Goal: Communication & Community: Answer question/provide support

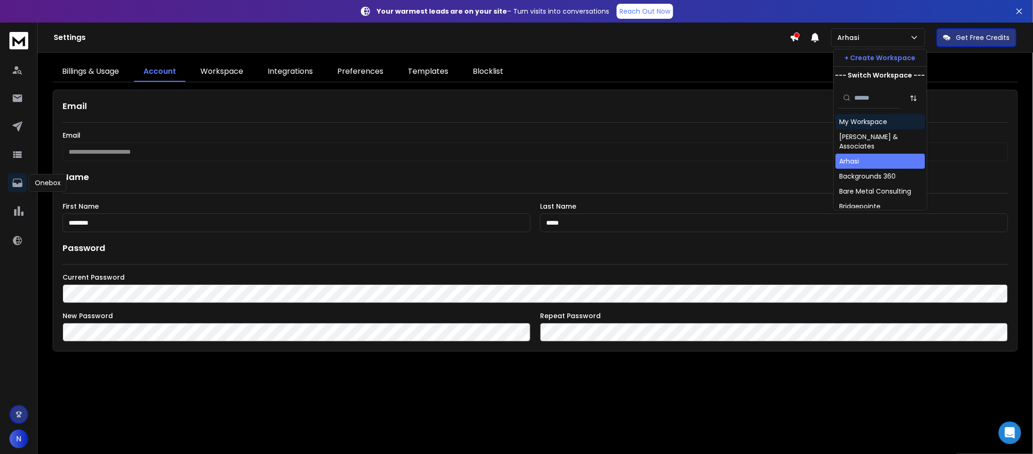
click at [12, 190] on link at bounding box center [17, 183] width 19 height 19
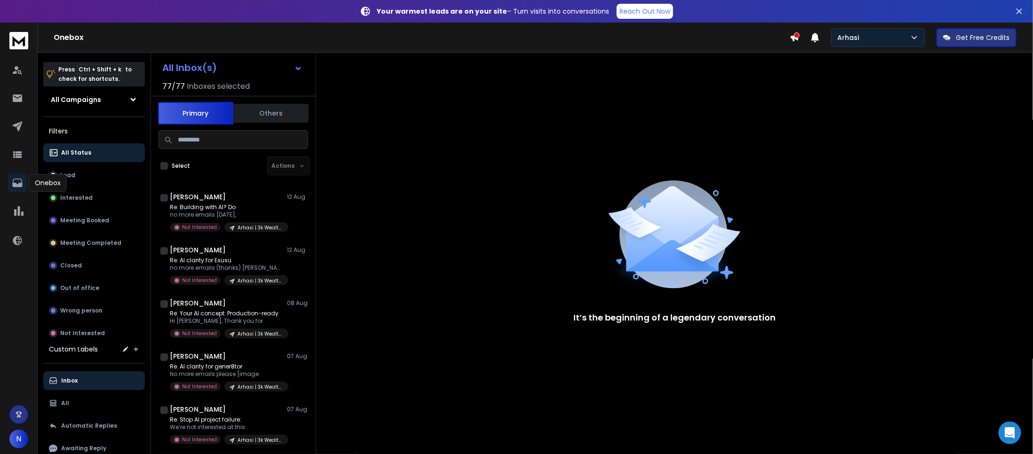
click at [872, 35] on div "Arhasi" at bounding box center [878, 37] width 82 height 9
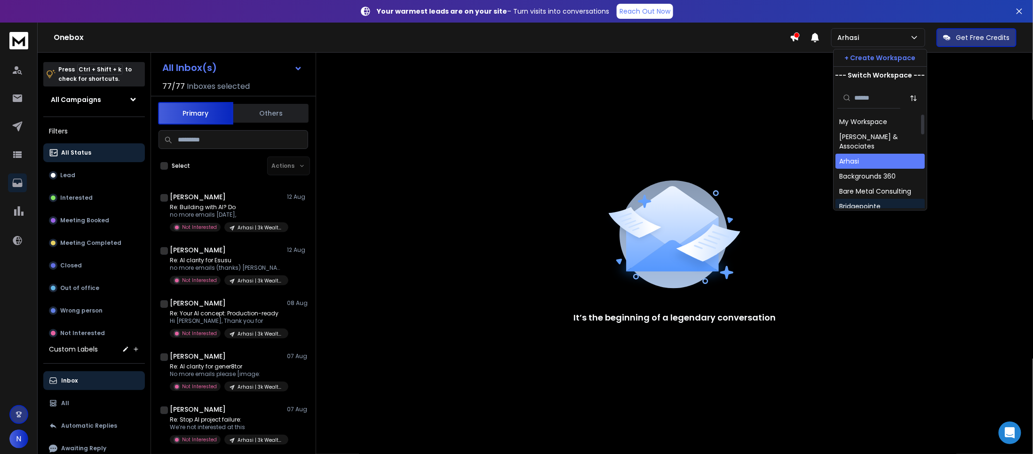
click at [874, 201] on div "Bridgepointe Technologies" at bounding box center [879, 211] width 89 height 24
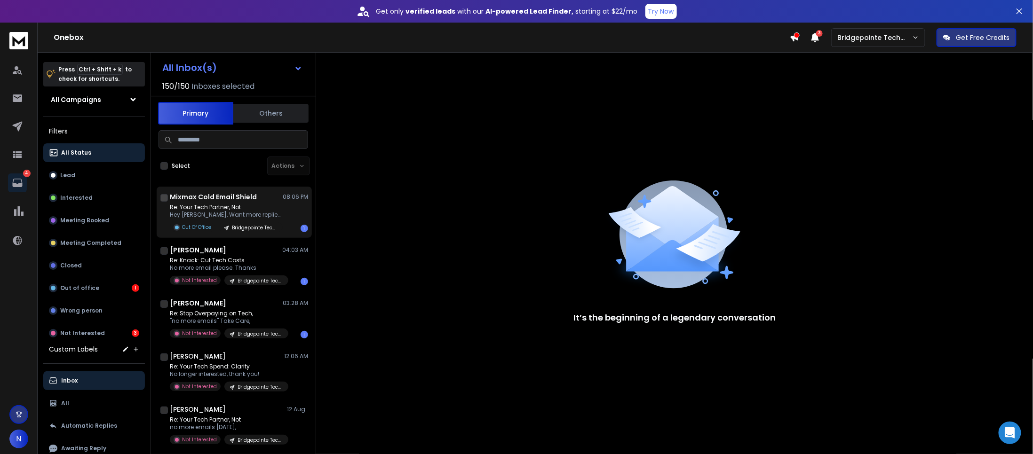
click at [234, 208] on p "Re: Your Tech Partner, Not" at bounding box center [226, 208] width 113 height 8
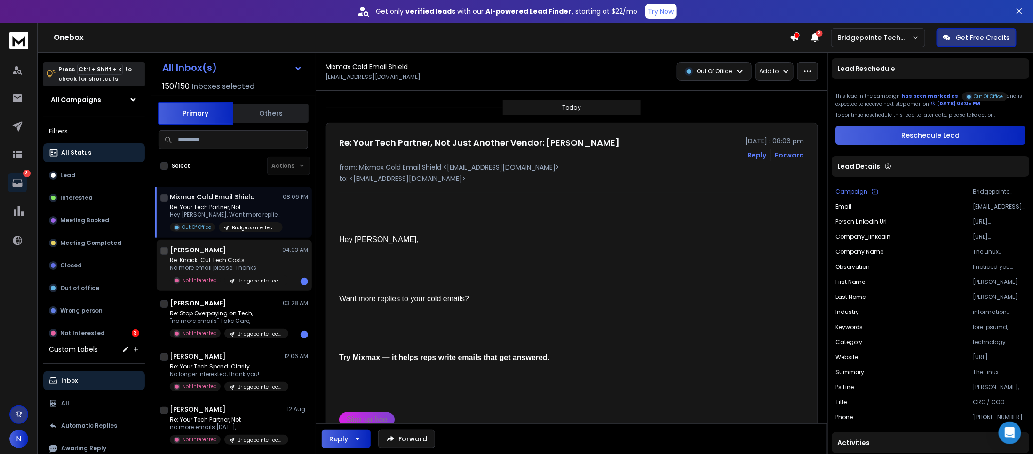
click at [253, 261] on p "Re: Knack: Cut Tech Costs." at bounding box center [226, 261] width 113 height 8
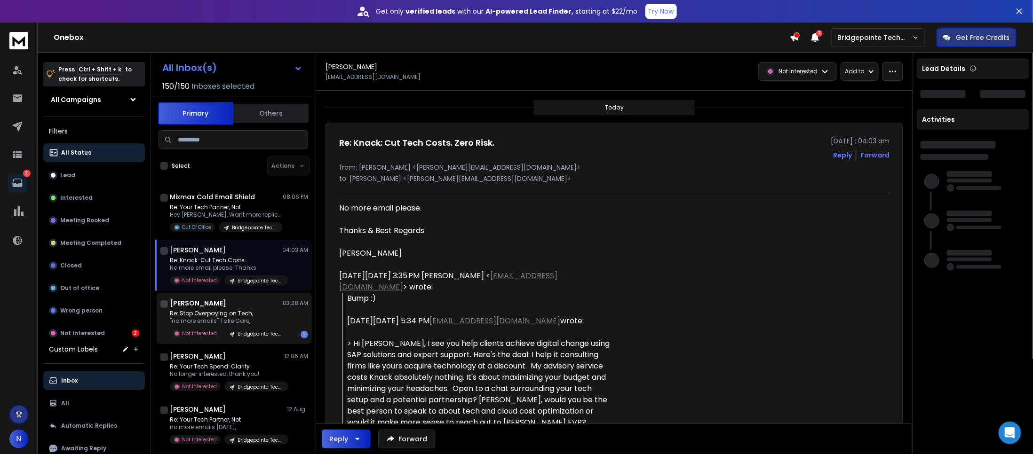
click at [267, 302] on div "Jerry Fleck 03:28 AM" at bounding box center [239, 303] width 138 height 9
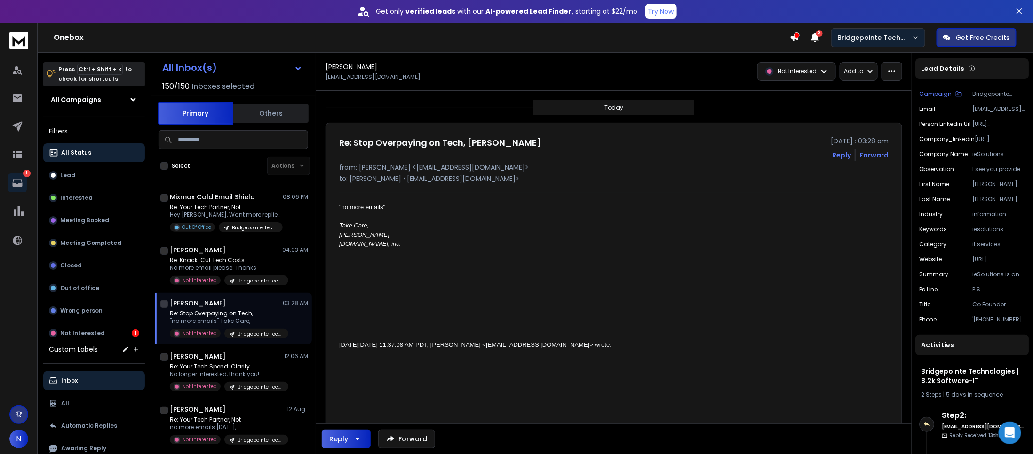
click at [858, 40] on p "Bridgepointe Technologies" at bounding box center [874, 37] width 75 height 9
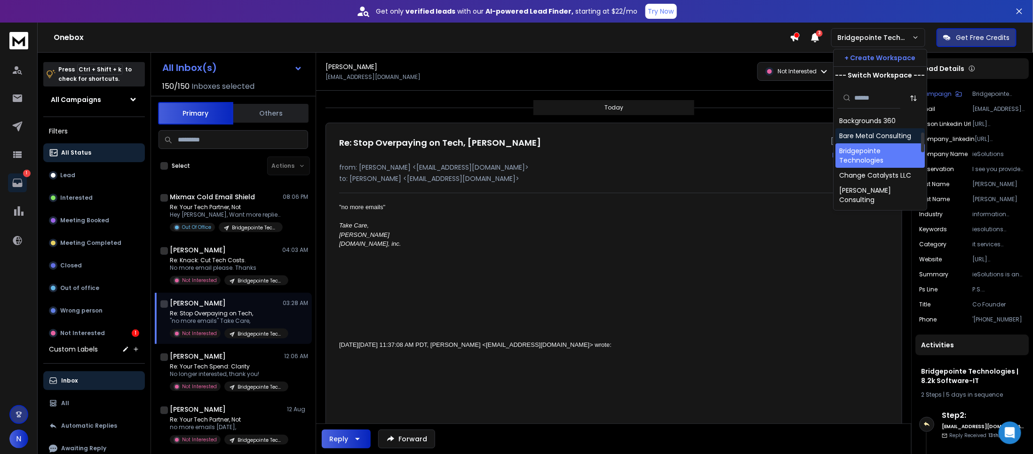
scroll to position [94, 0]
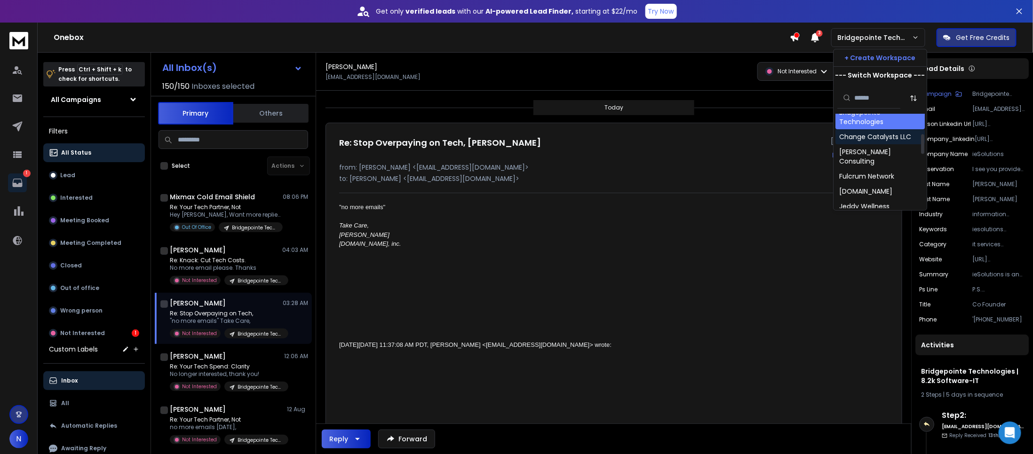
click at [868, 138] on div "Change Catalysts LLC" at bounding box center [875, 136] width 72 height 9
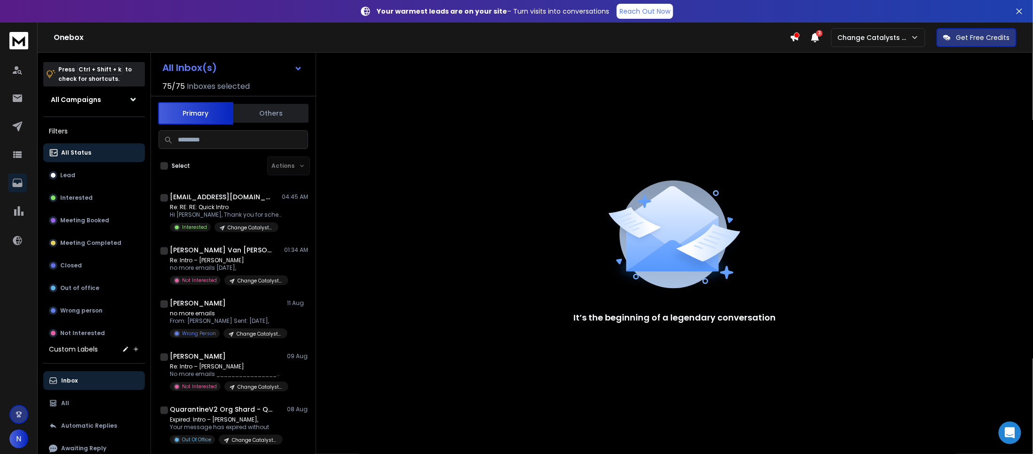
click at [868, 137] on div "It’s the beginning of a legendary conversation" at bounding box center [674, 246] width 717 height 386
click at [862, 39] on p "Change Catalysts LLC" at bounding box center [873, 37] width 73 height 9
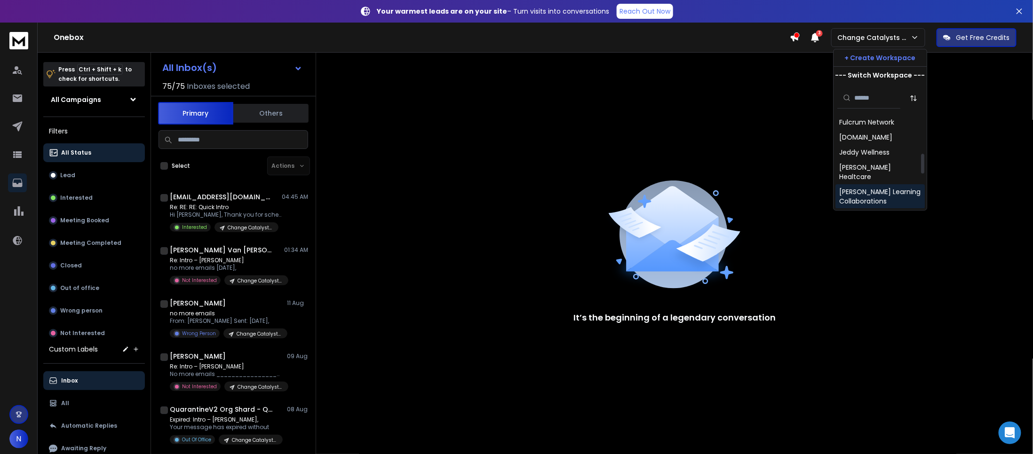
scroll to position [188, 0]
click at [881, 172] on div "[PERSON_NAME] Group" at bounding box center [876, 176] width 74 height 9
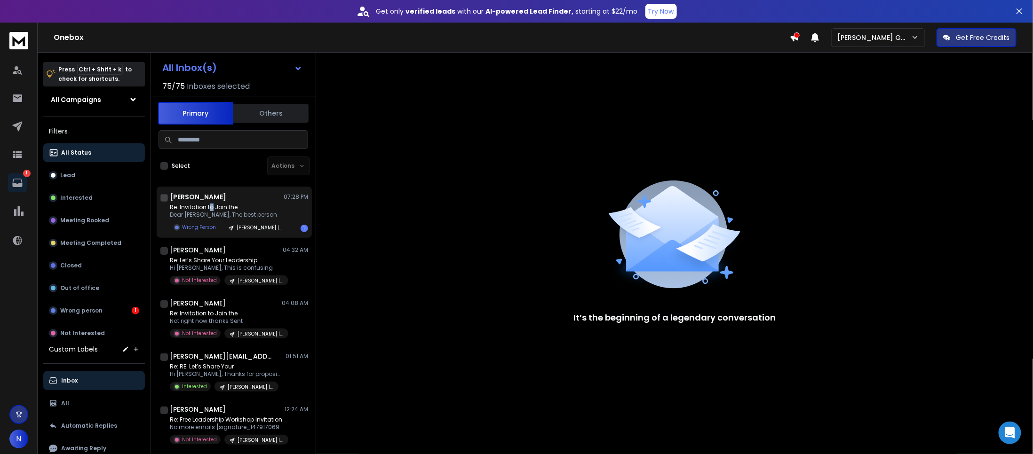
click at [212, 204] on p "Re: Invitation to Join the" at bounding box center [226, 208] width 113 height 8
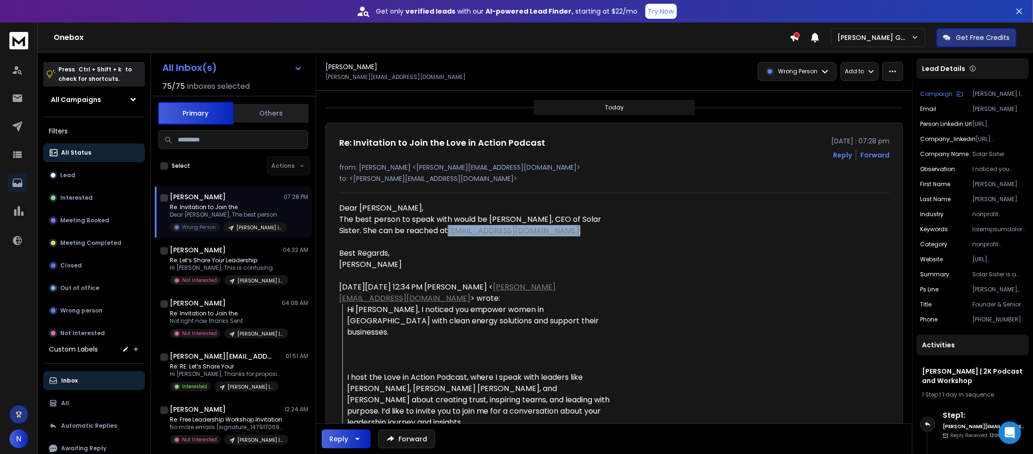
drag, startPoint x: 559, startPoint y: 228, endPoint x: 452, endPoint y: 232, distance: 106.8
click at [452, 232] on div "The best person to speak with would be Olasimbo Sojinrin, CEO of Solar Sister. …" at bounding box center [476, 225] width 275 height 23
copy div "olasimbo@solarsister.org ."
click at [346, 432] on button "Reply" at bounding box center [346, 439] width 49 height 19
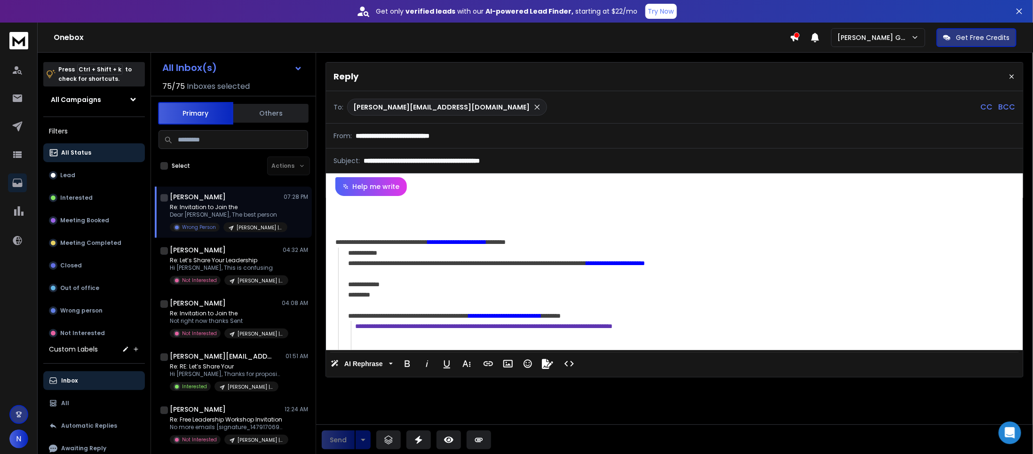
click at [533, 107] on icon at bounding box center [537, 107] width 8 height 8
click at [411, 107] on input at bounding box center [380, 107] width 66 height 17
paste input "**********"
type input "**********"
click at [1008, 75] on icon at bounding box center [1012, 77] width 8 height 8
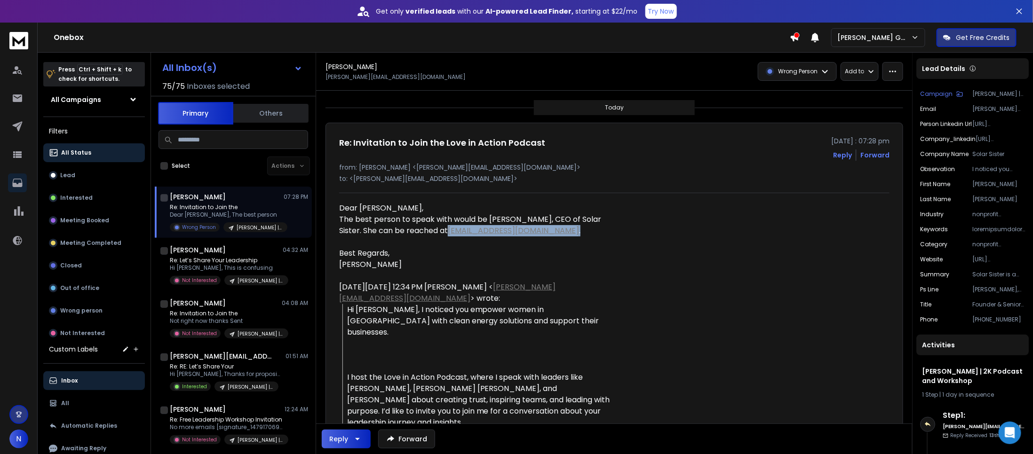
drag, startPoint x: 547, startPoint y: 231, endPoint x: 450, endPoint y: 231, distance: 96.4
click at [450, 231] on div "The best person to speak with would be Olasimbo Sojinrin, CEO of Solar Sister. …" at bounding box center [476, 225] width 275 height 23
click at [450, 231] on link "olasimbo@solarsister.org" at bounding box center [513, 230] width 131 height 11
click at [548, 237] on div at bounding box center [476, 242] width 275 height 11
drag, startPoint x: 548, startPoint y: 231, endPoint x: 450, endPoint y: 232, distance: 98.3
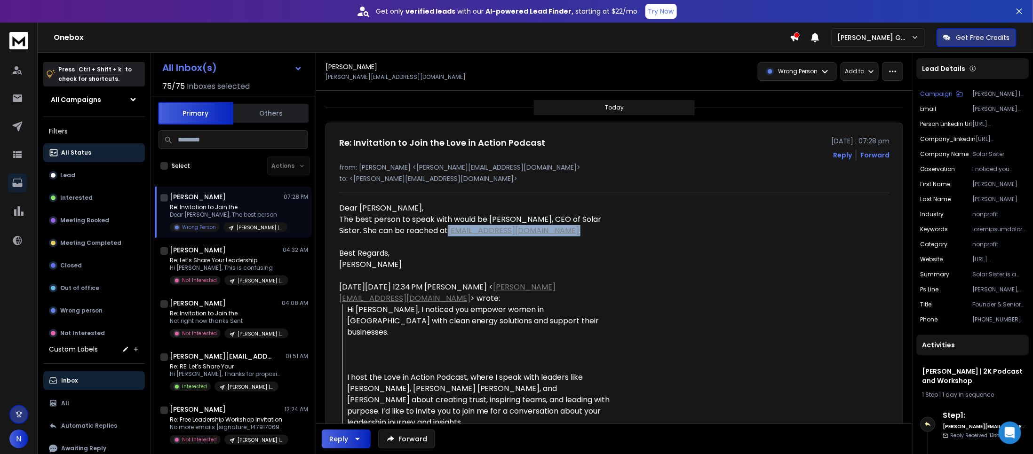
click at [450, 232] on div "The best person to speak with would be Olasimbo Sojinrin, CEO of Solar Sister. …" at bounding box center [476, 225] width 275 height 23
copy div "olasimbo@solarsister.org ."
click at [340, 436] on div "Reply" at bounding box center [338, 439] width 19 height 9
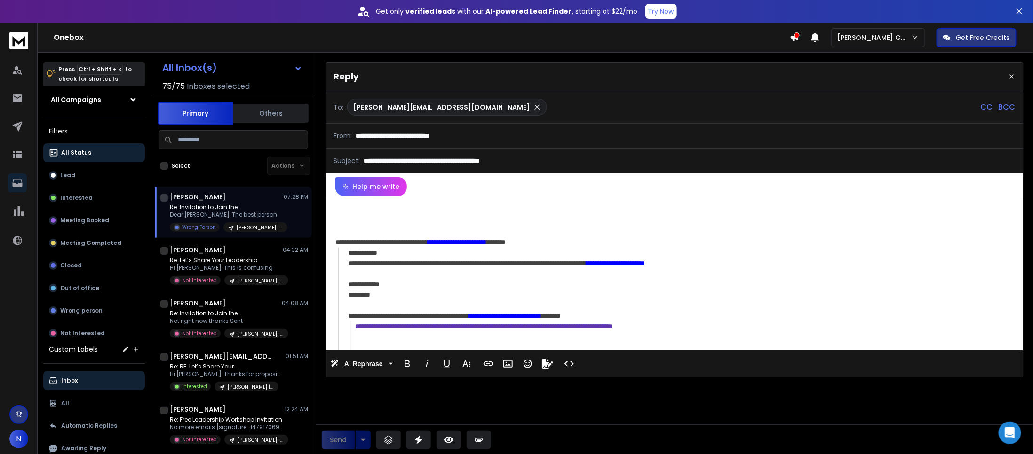
click at [533, 107] on icon at bounding box center [537, 107] width 8 height 8
click at [413, 104] on input at bounding box center [380, 107] width 66 height 17
paste input "**********"
type input "**********"
click at [465, 216] on div at bounding box center [674, 221] width 678 height 10
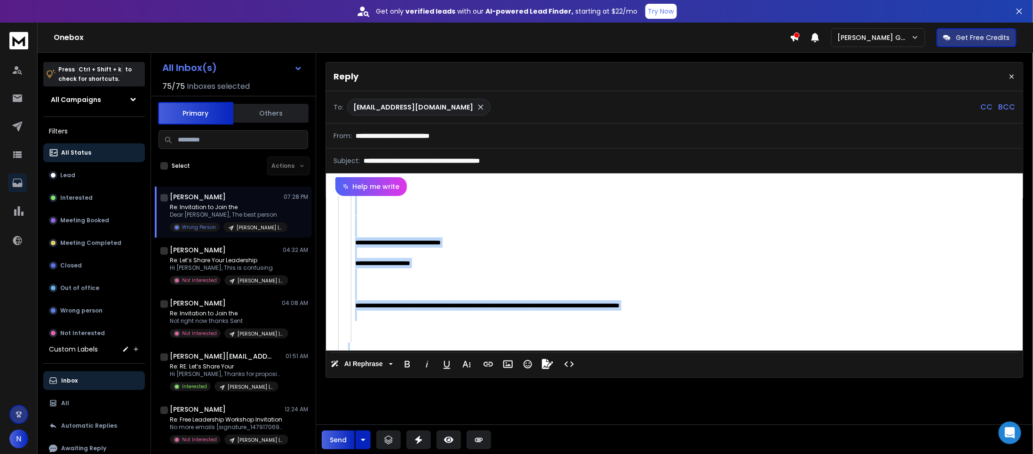
scroll to position [529, 0]
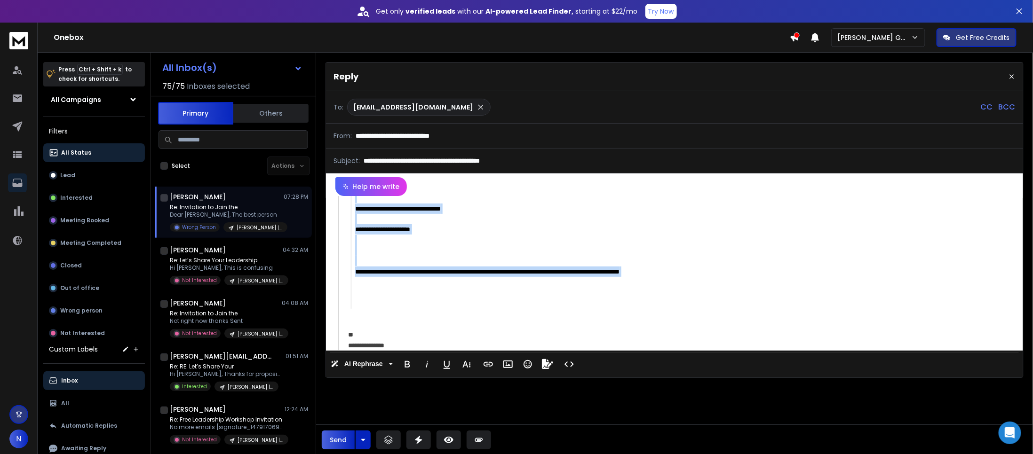
drag, startPoint x: 392, startPoint y: 253, endPoint x: 704, endPoint y: 300, distance: 315.7
click at [704, 300] on blockquote "**********" at bounding box center [674, 61] width 647 height 495
copy blockquote "**********"
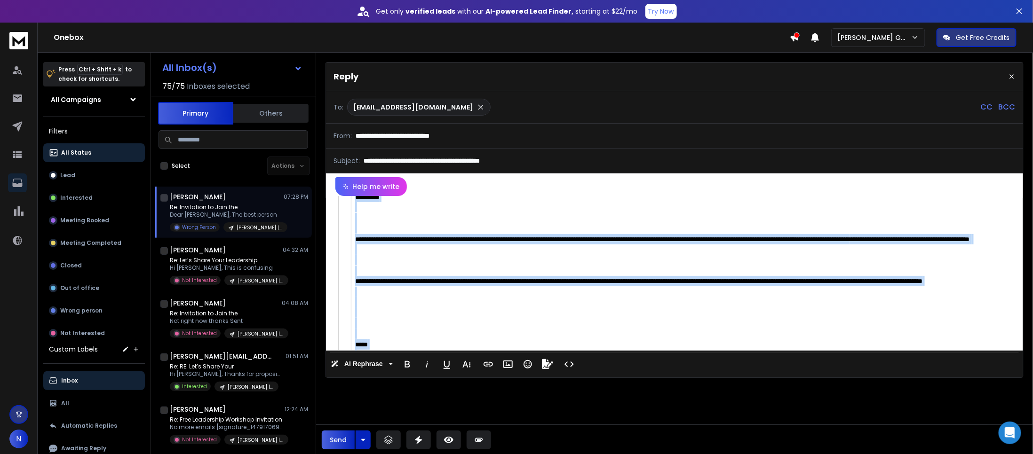
scroll to position [0, 0]
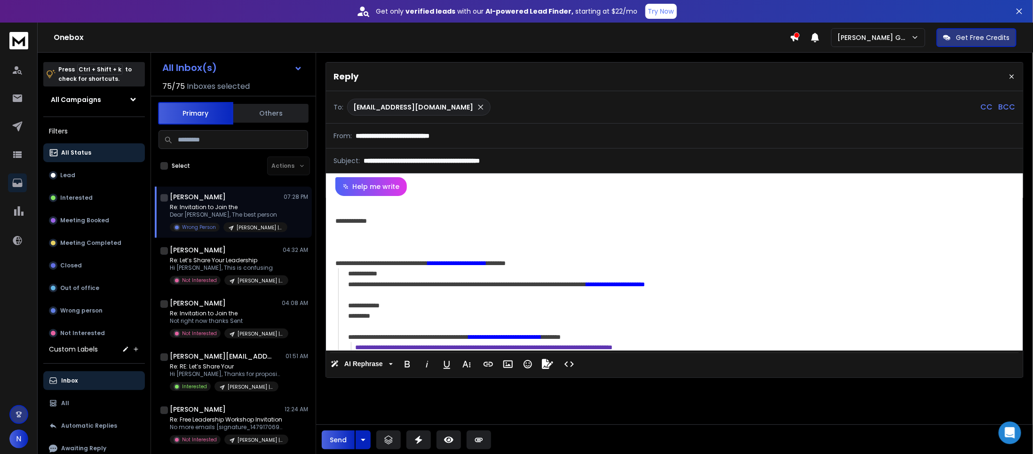
click at [369, 238] on div at bounding box center [673, 242] width 676 height 10
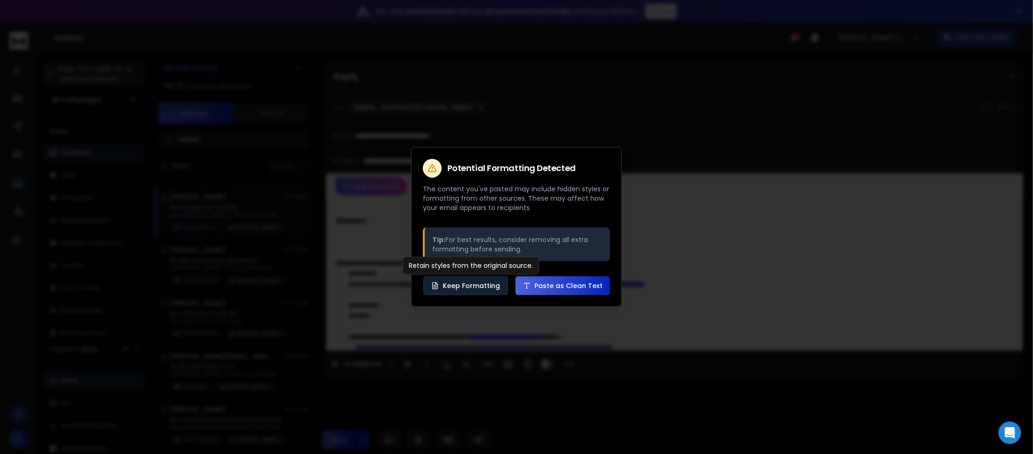
click at [454, 287] on button "Keep Formatting" at bounding box center [465, 286] width 85 height 19
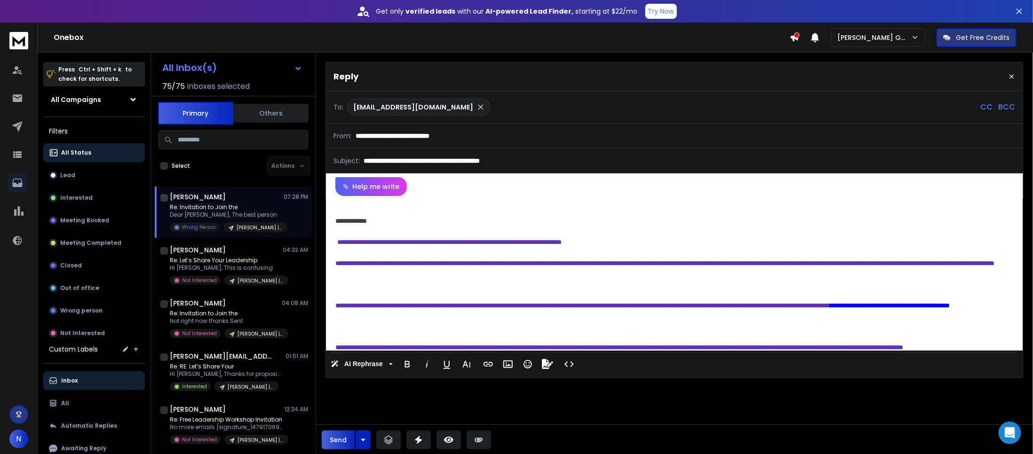
click at [336, 242] on span at bounding box center [336, 242] width 2 height 7
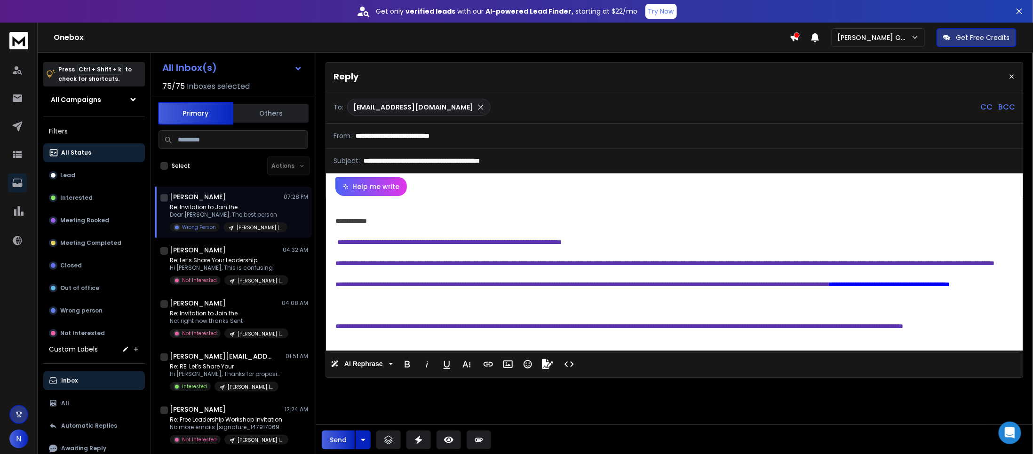
scroll to position [94, 0]
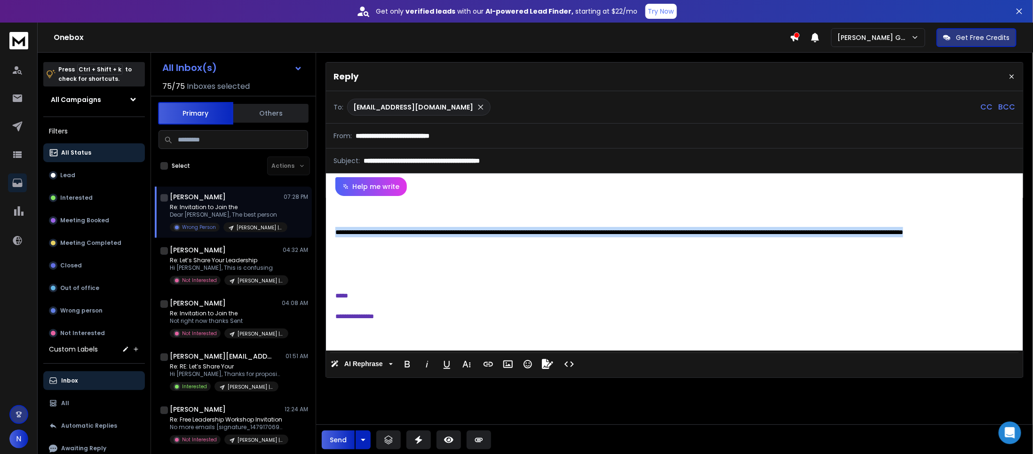
drag, startPoint x: 335, startPoint y: 252, endPoint x: 414, endPoint y: 263, distance: 79.4
click at [414, 263] on div "**********" at bounding box center [666, 369] width 662 height 453
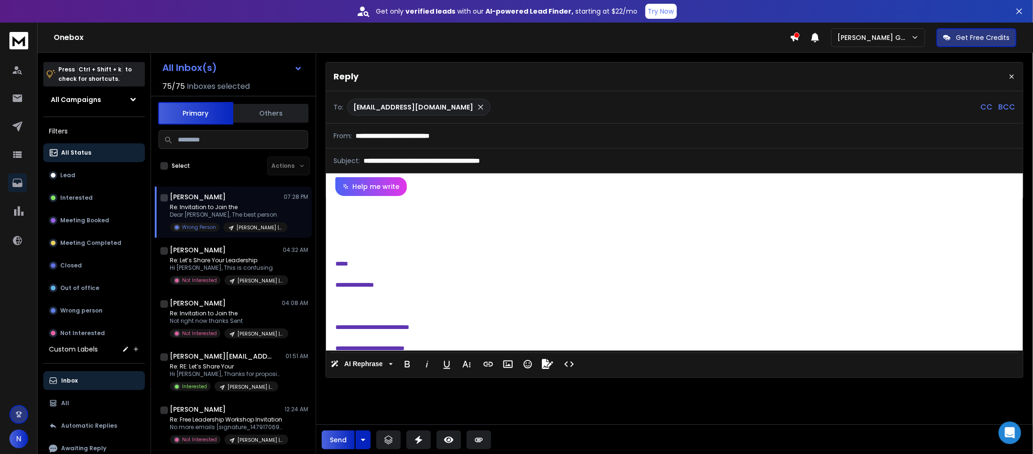
click at [352, 262] on div "**********" at bounding box center [666, 348] width 662 height 411
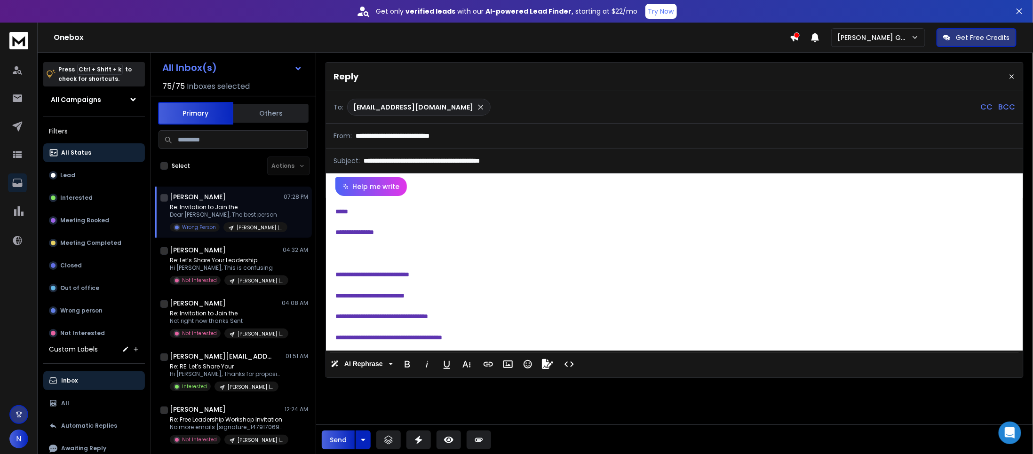
scroll to position [0, 0]
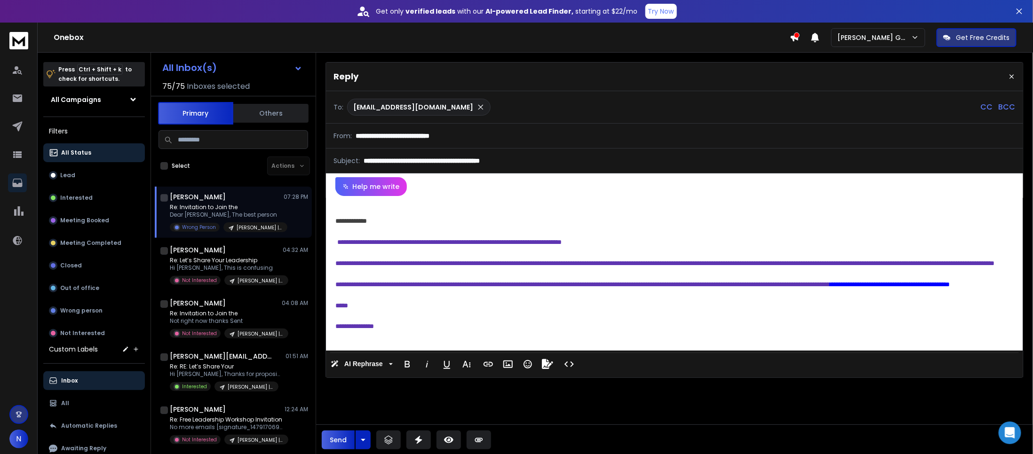
click at [338, 242] on span "**********" at bounding box center [448, 242] width 226 height 7
click at [343, 443] on button "Send" at bounding box center [338, 440] width 33 height 19
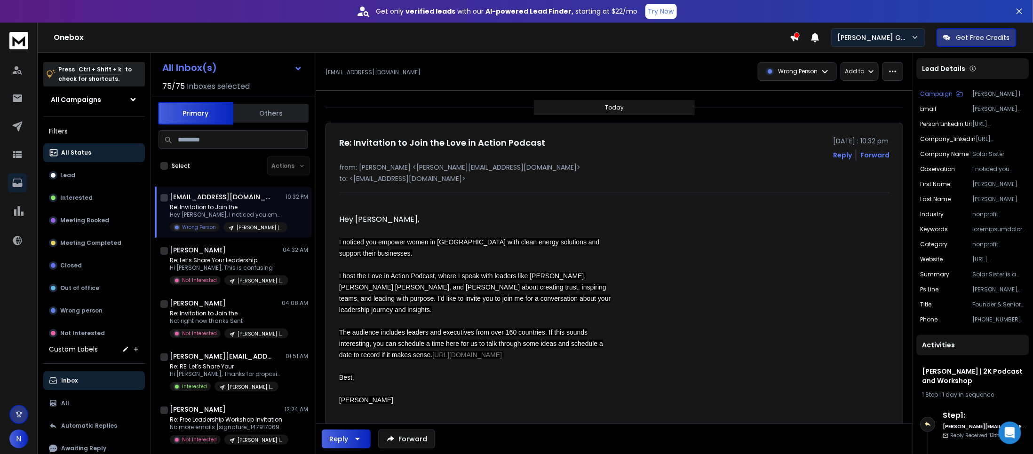
click at [839, 33] on p "[PERSON_NAME] Group" at bounding box center [874, 37] width 74 height 9
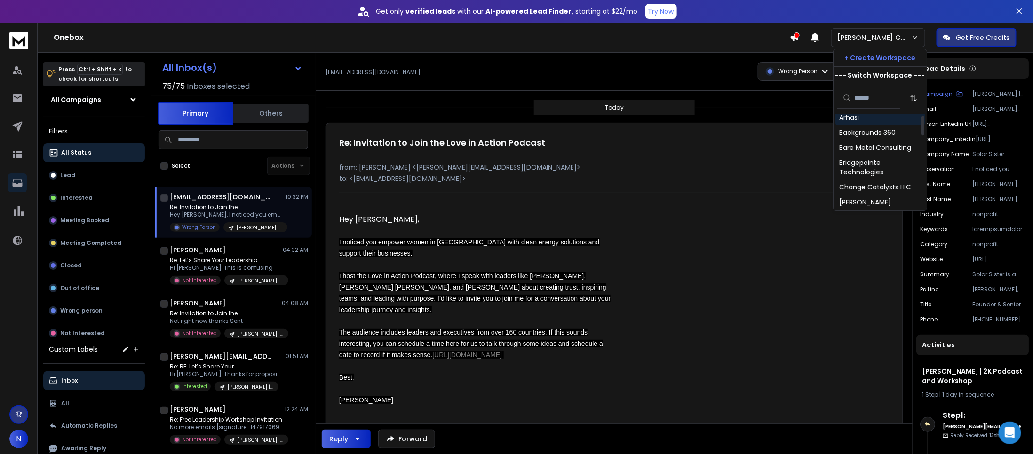
scroll to position [188, 0]
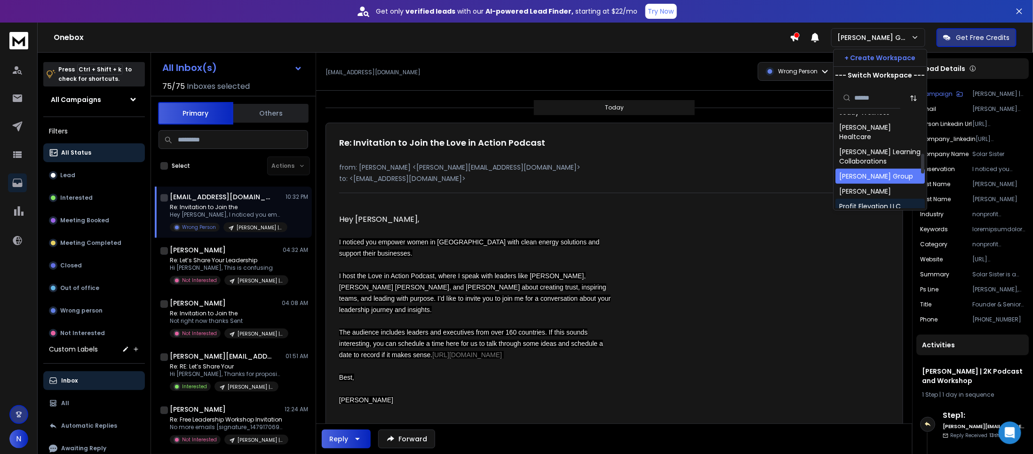
click at [866, 202] on div "Profit Elevation LLC" at bounding box center [870, 206] width 62 height 9
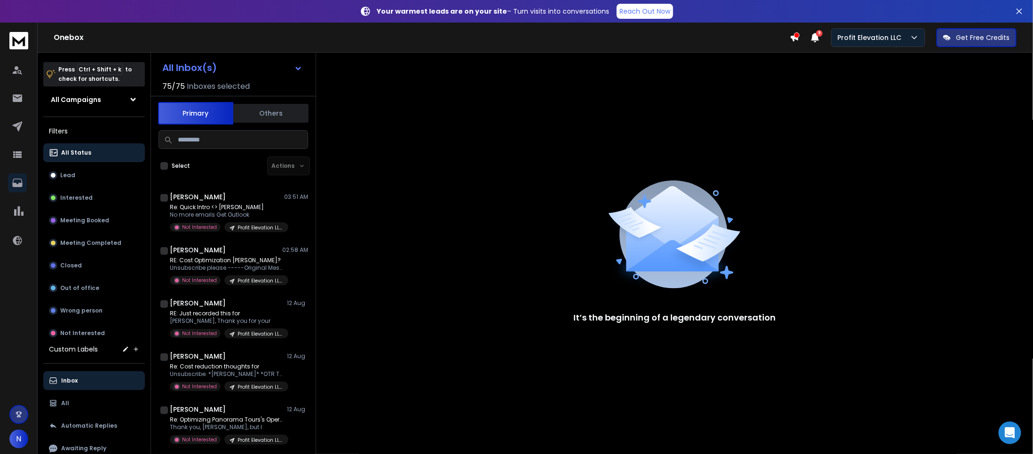
click at [873, 33] on p "Profit Elevation LLC" at bounding box center [871, 37] width 68 height 9
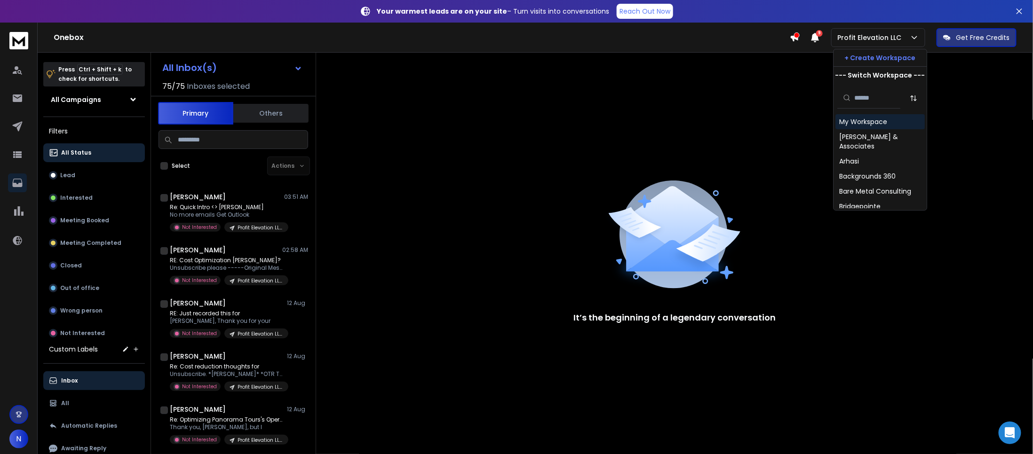
click at [272, 118] on button "Others" at bounding box center [270, 113] width 75 height 21
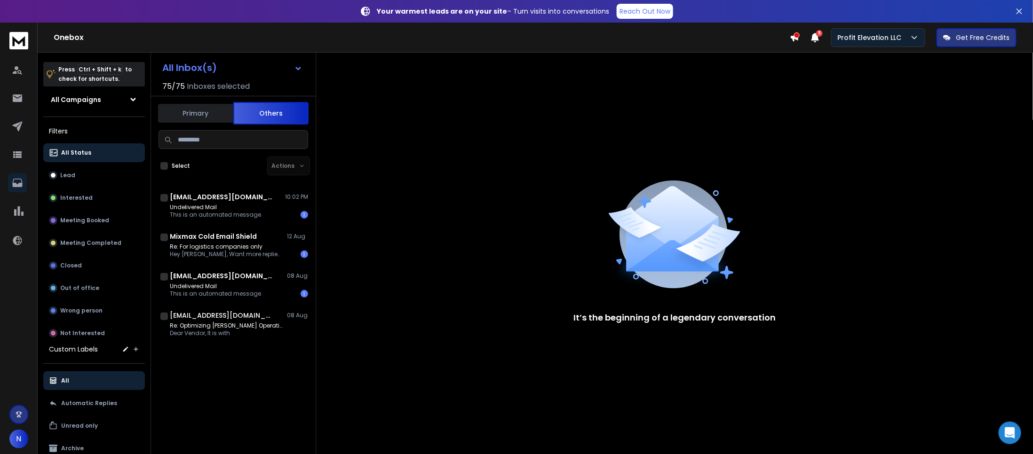
click at [868, 40] on p "Profit Elevation LLC" at bounding box center [871, 37] width 68 height 9
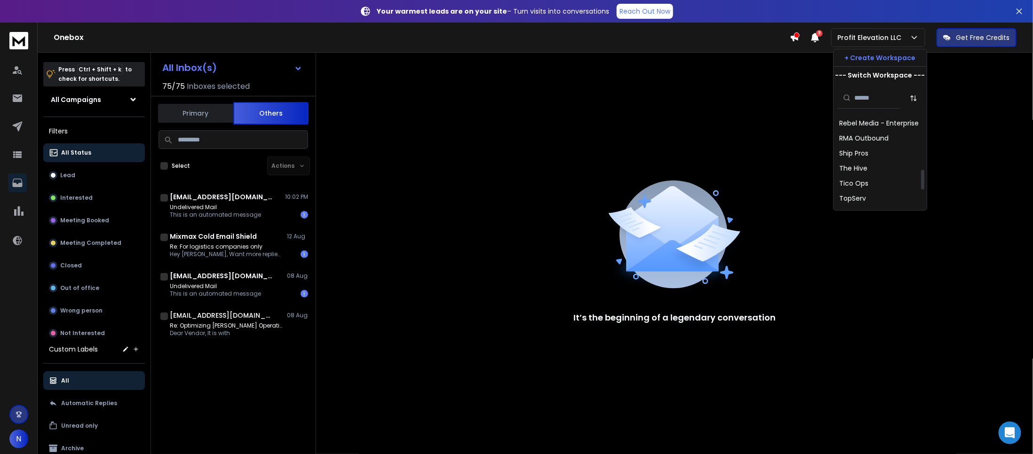
scroll to position [260, 0]
click at [878, 145] on div "Quantegi" at bounding box center [879, 150] width 89 height 15
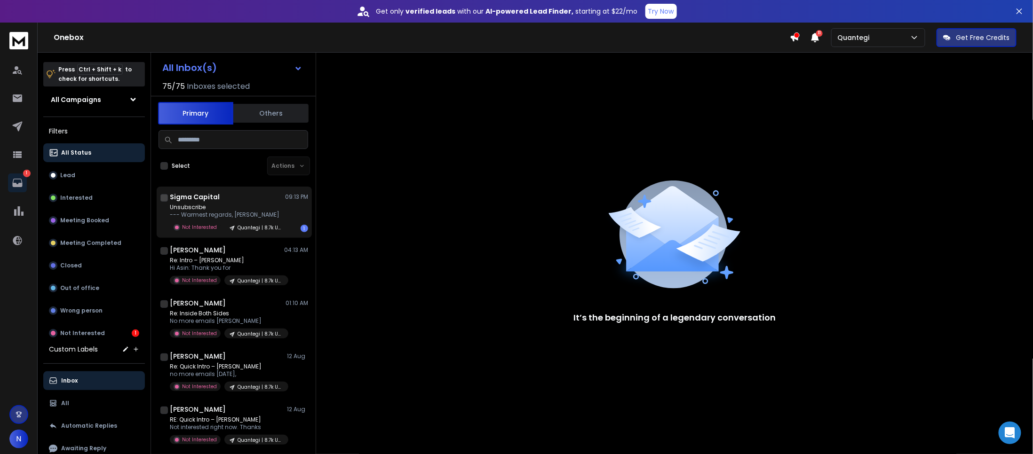
click at [226, 204] on p "Unsubscribe" at bounding box center [226, 208] width 113 height 8
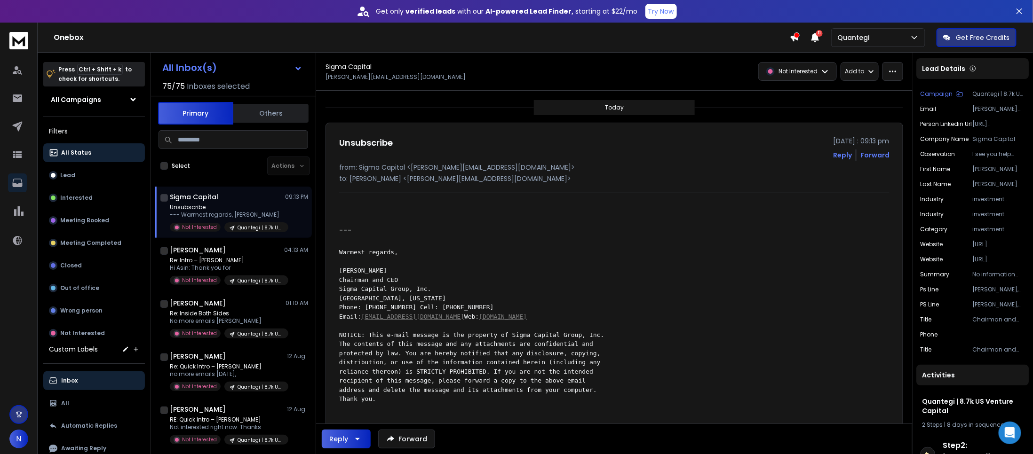
click at [874, 47] on div "Onebox 11 Quantegi Get Free Credits" at bounding box center [516, 38] width 1033 height 30
click at [875, 46] on button "Quantegi" at bounding box center [878, 37] width 94 height 19
click at [871, 41] on p "Quantegi" at bounding box center [855, 37] width 36 height 9
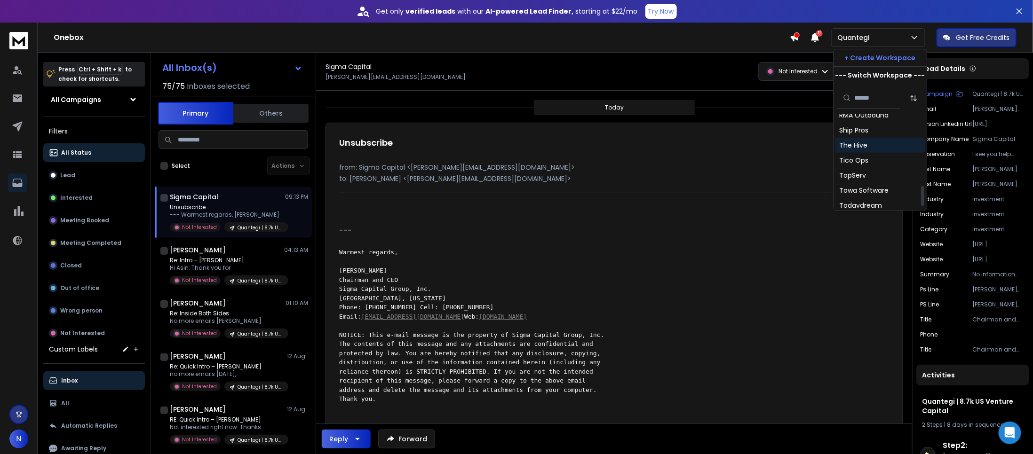
scroll to position [354, 0]
click at [881, 162] on div "Towa Software" at bounding box center [863, 161] width 49 height 9
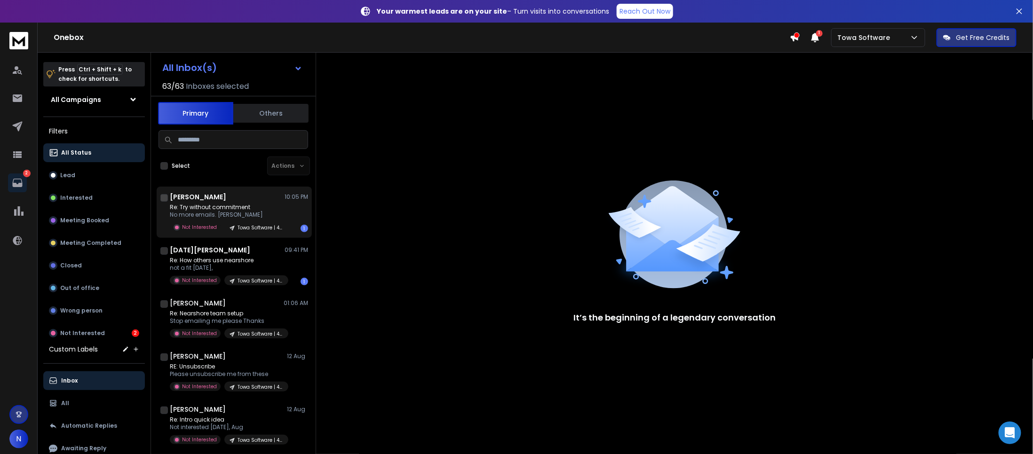
click at [277, 202] on div "[PERSON_NAME] 10:05 PM Re: Try without commitment No more emails. [PERSON_NAME]…" at bounding box center [239, 212] width 138 height 40
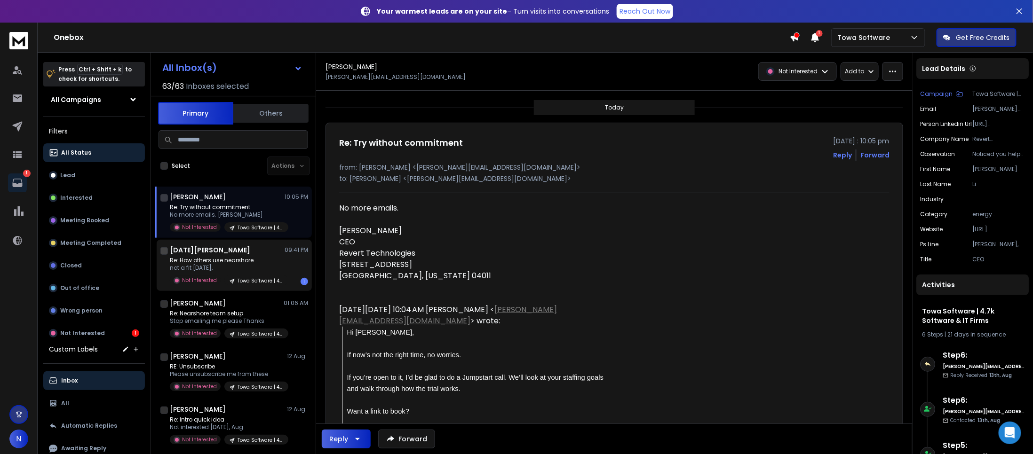
click at [275, 256] on div "Noel Roberts 09:41 PM Re: How others use nearshore not a fit On Wed, Not Intere…" at bounding box center [239, 266] width 138 height 40
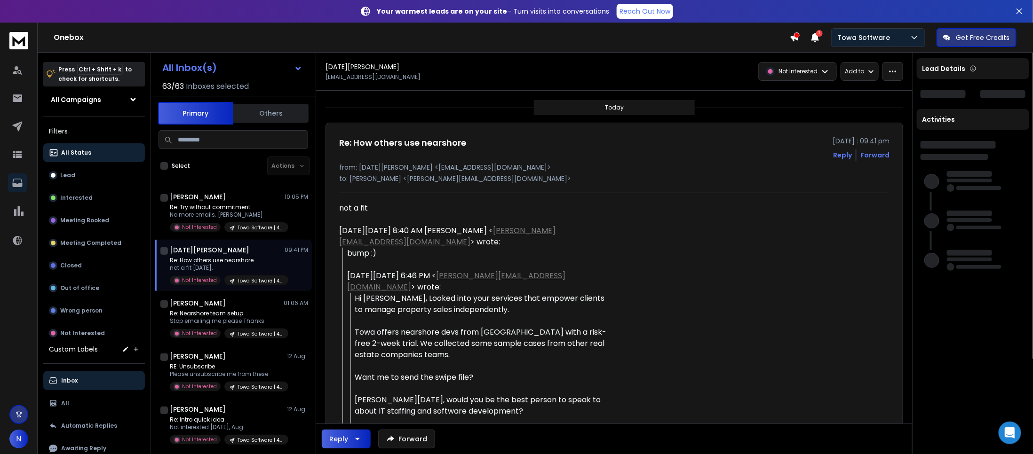
click at [874, 39] on p "Towa Software" at bounding box center [865, 37] width 56 height 9
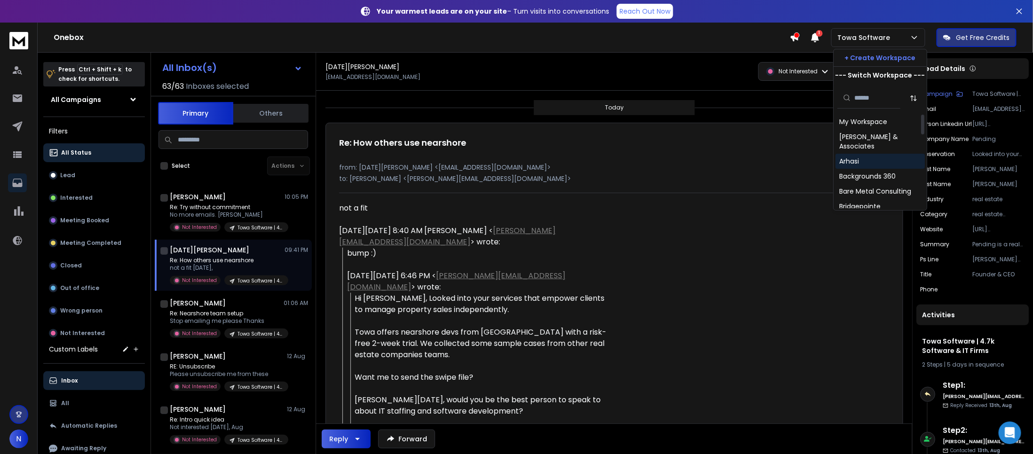
click at [881, 163] on div "Arhasi" at bounding box center [879, 161] width 89 height 15
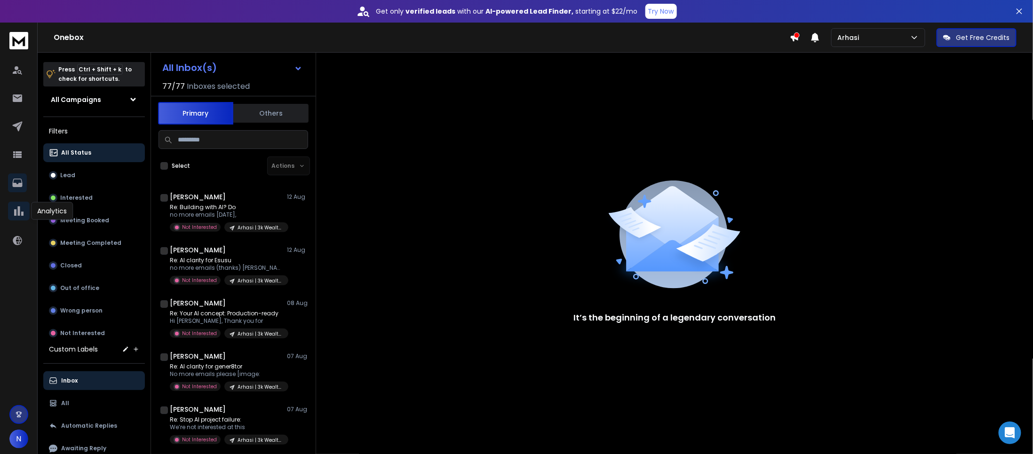
click at [16, 211] on icon at bounding box center [18, 210] width 9 height 9
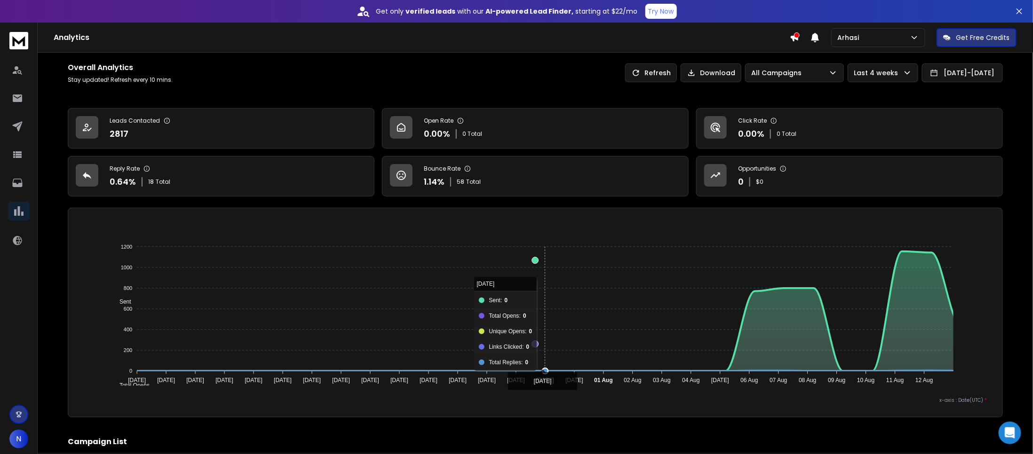
scroll to position [100, 0]
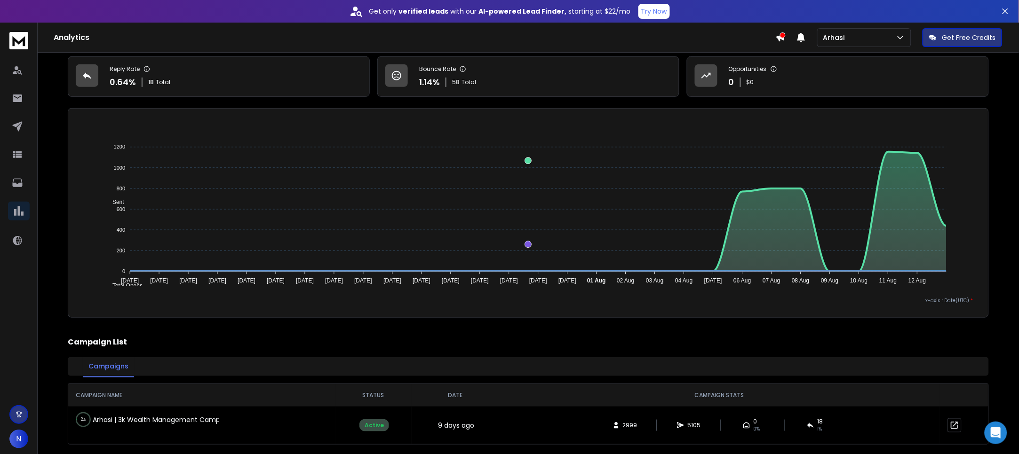
click at [235, 415] on tr "2 % Arhasi | 3k Wealth Management Campaign Active 9 days ago 2999 5105 0 0% 18 …" at bounding box center [528, 426] width 920 height 38
click at [953, 424] on icon at bounding box center [954, 425] width 9 height 9
click at [858, 39] on div "Arhasi" at bounding box center [864, 37] width 82 height 9
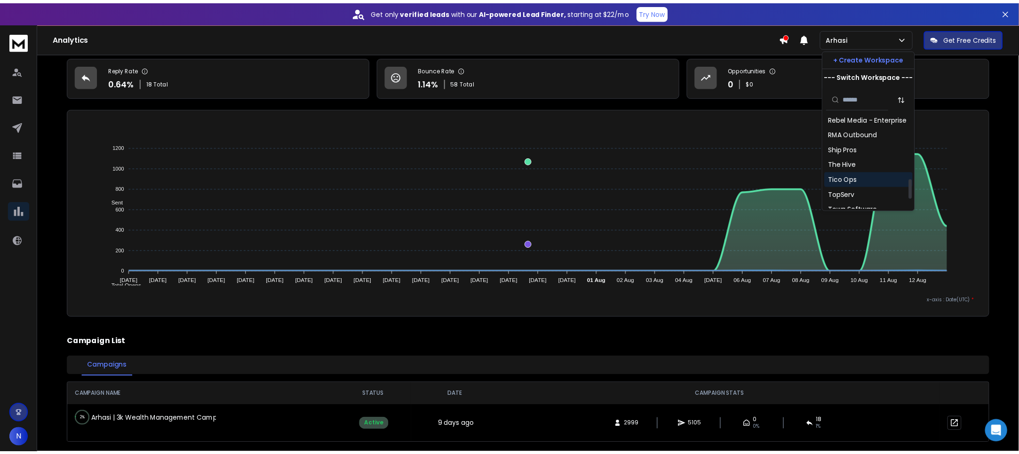
scroll to position [260, 0]
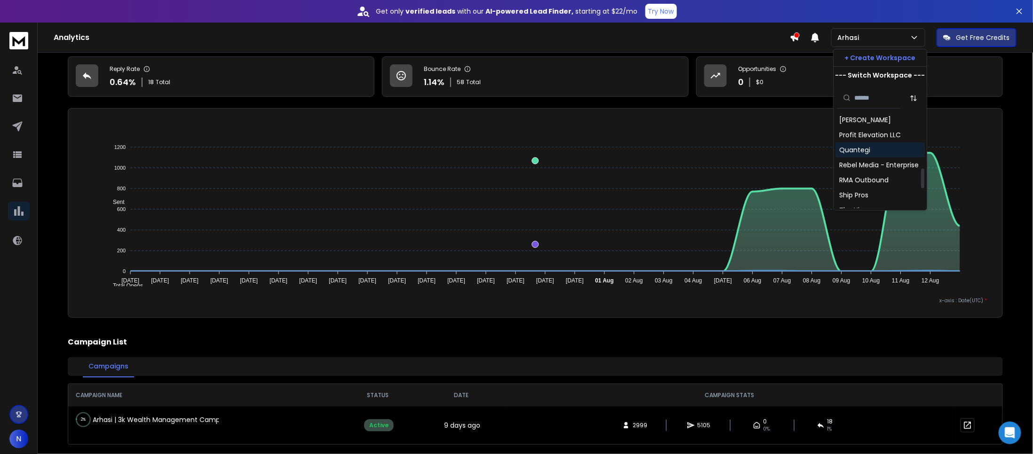
click at [870, 150] on div "Quantegi" at bounding box center [879, 150] width 89 height 15
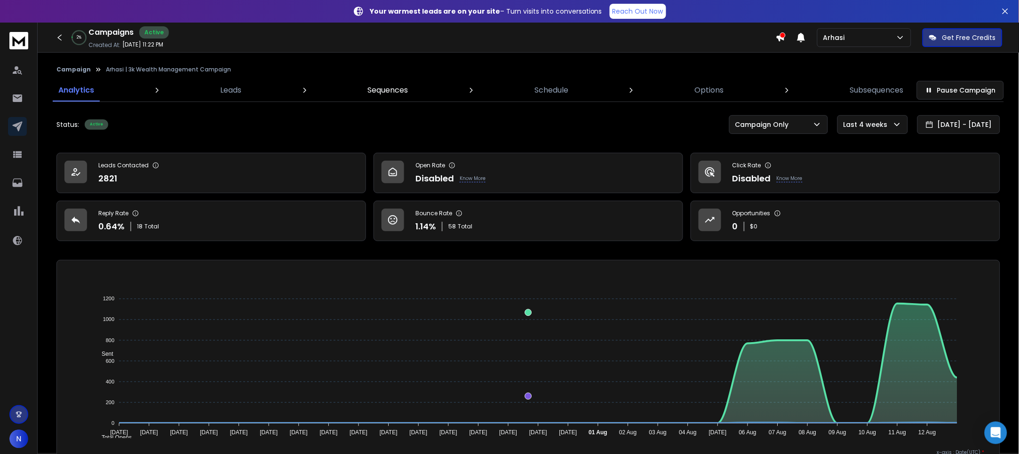
click at [377, 81] on link "Sequences" at bounding box center [388, 90] width 52 height 23
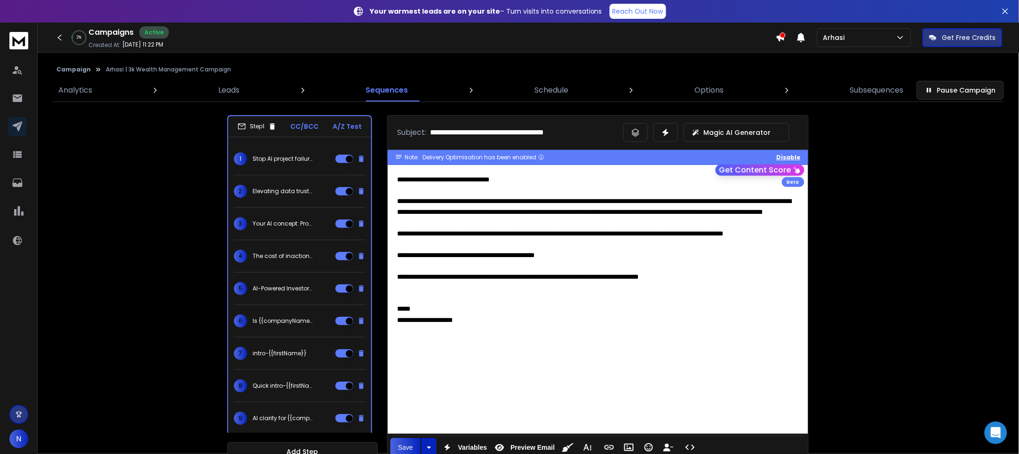
click at [343, 257] on button "button" at bounding box center [344, 256] width 18 height 8
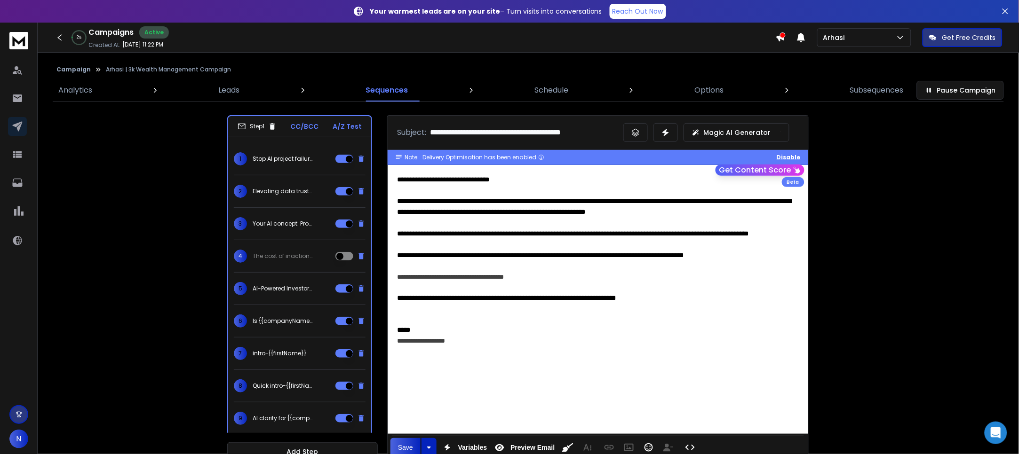
click at [344, 288] on button "button" at bounding box center [344, 289] width 18 height 8
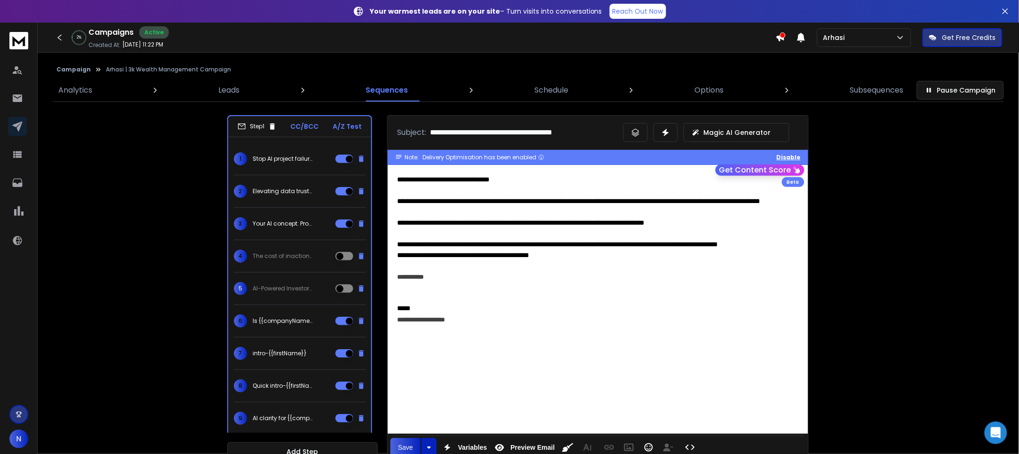
click at [340, 384] on button "button" at bounding box center [344, 386] width 18 height 8
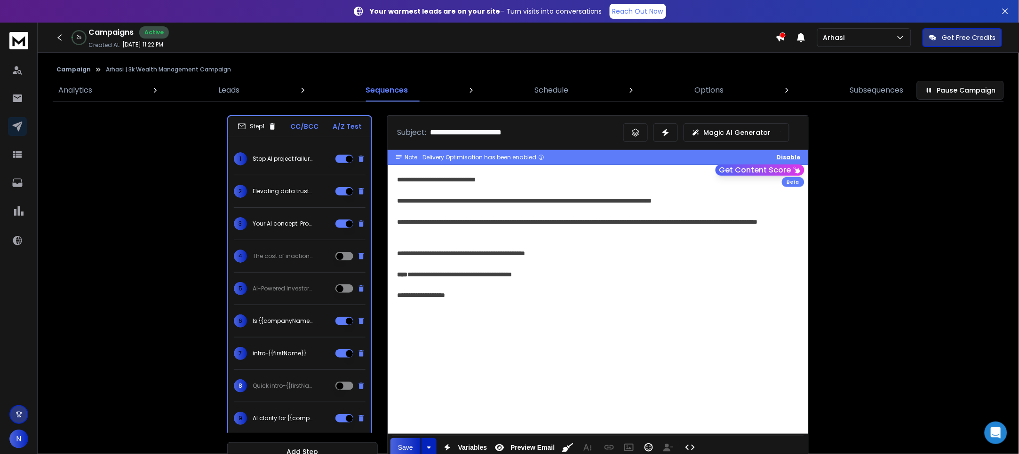
click at [346, 422] on button "button" at bounding box center [344, 418] width 18 height 8
type input "**********"
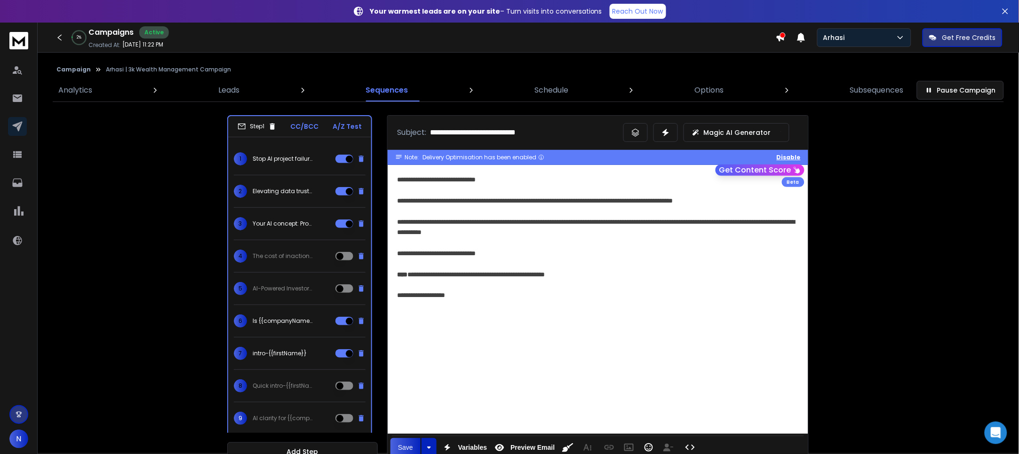
click at [893, 33] on div "Arhasi" at bounding box center [864, 37] width 82 height 9
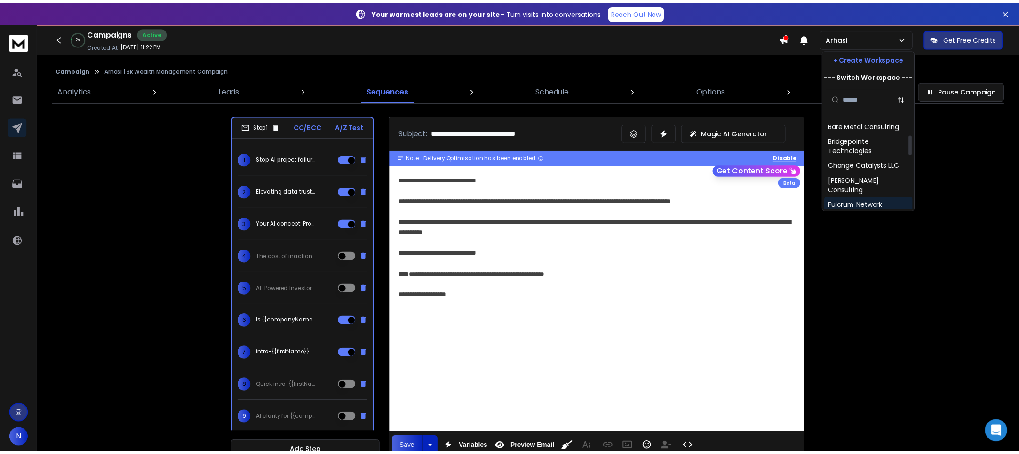
scroll to position [94, 0]
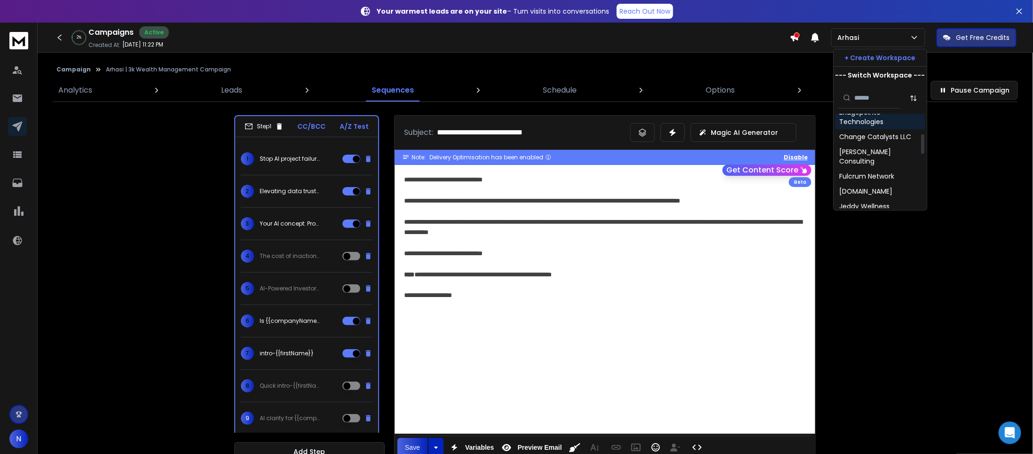
click at [873, 119] on div "Bridgepointe Technologies" at bounding box center [880, 117] width 82 height 19
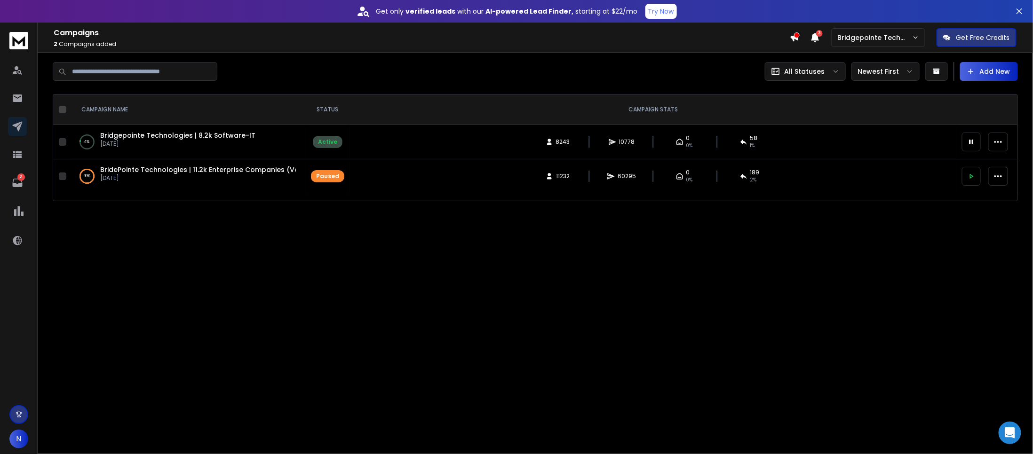
click at [219, 142] on p "[DATE]" at bounding box center [177, 144] width 155 height 8
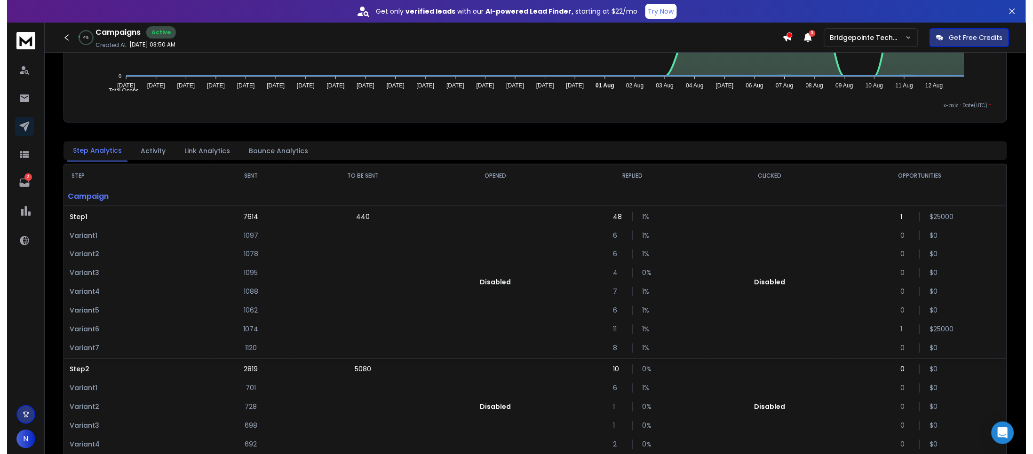
scroll to position [376, 0]
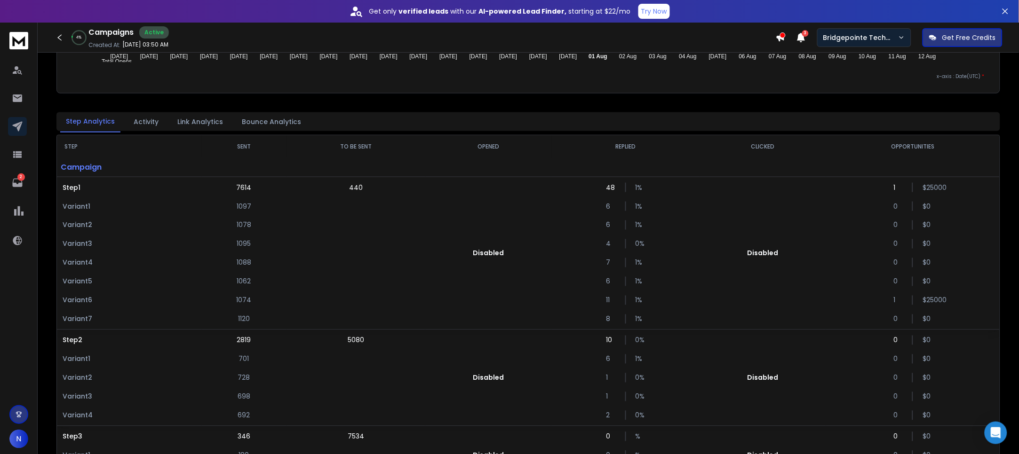
click at [849, 37] on p "Bridgepointe Technologies" at bounding box center [860, 37] width 75 height 9
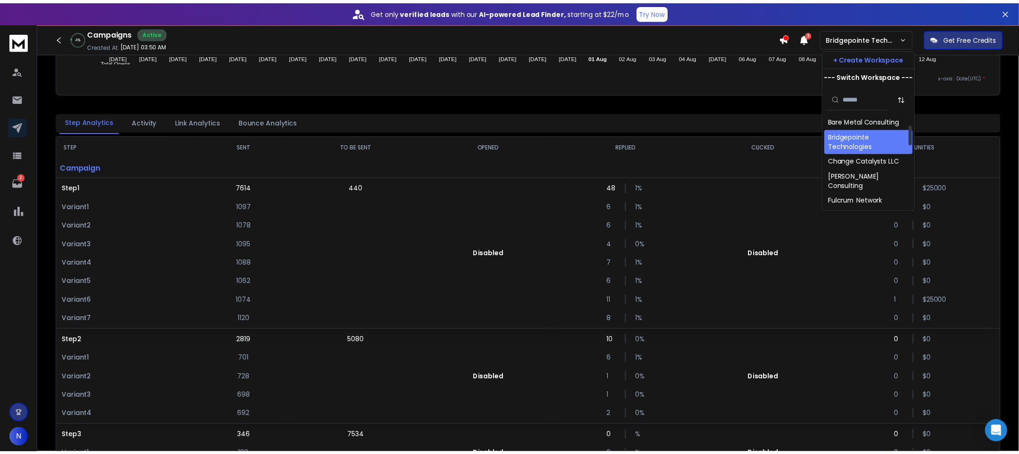
scroll to position [94, 0]
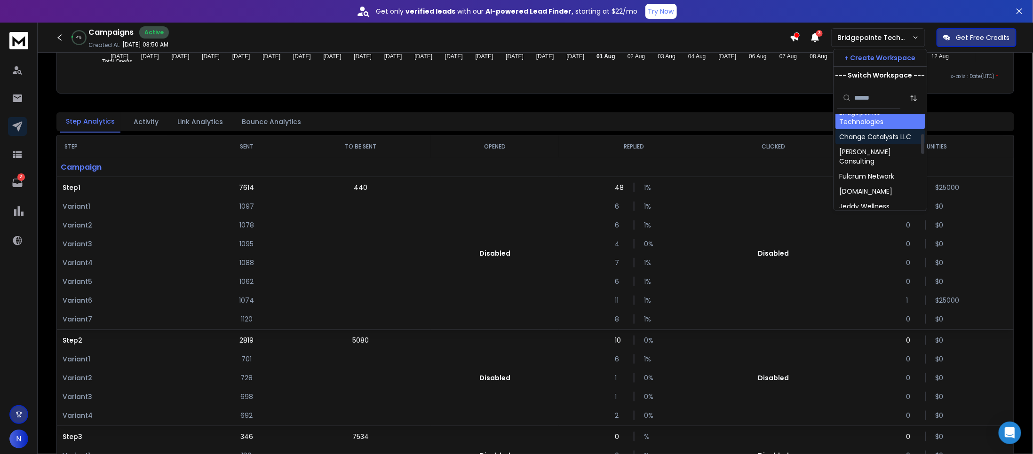
click at [871, 131] on div "Change Catalysts LLC" at bounding box center [879, 136] width 89 height 15
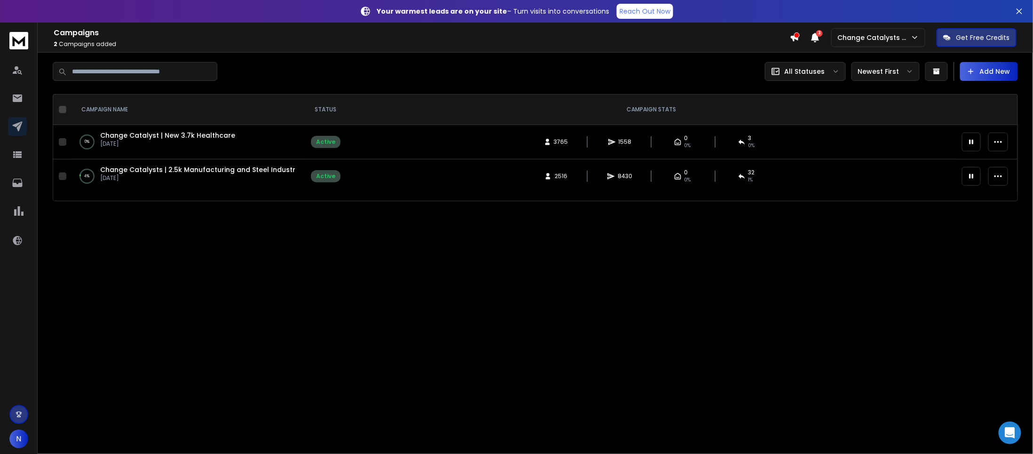
click at [387, 144] on div "3765 1558 0 0% 3 0 %" at bounding box center [651, 142] width 599 height 15
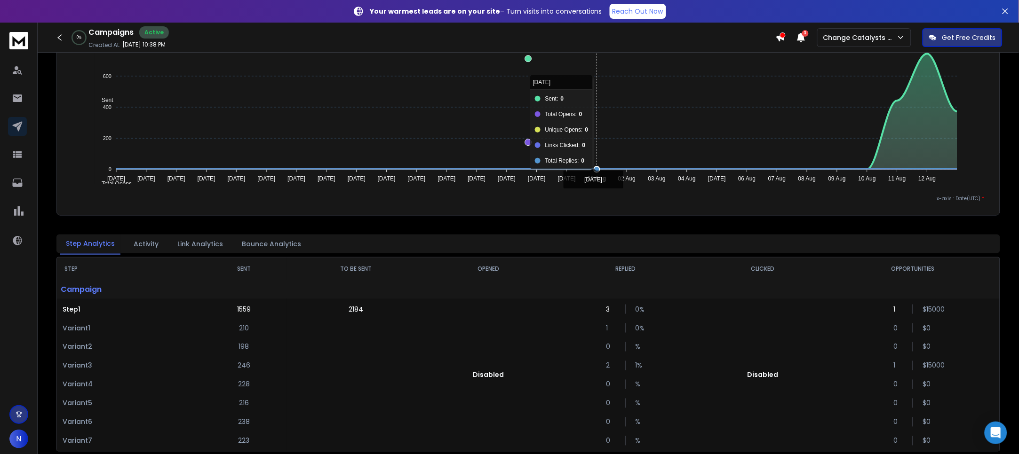
scroll to position [269, 0]
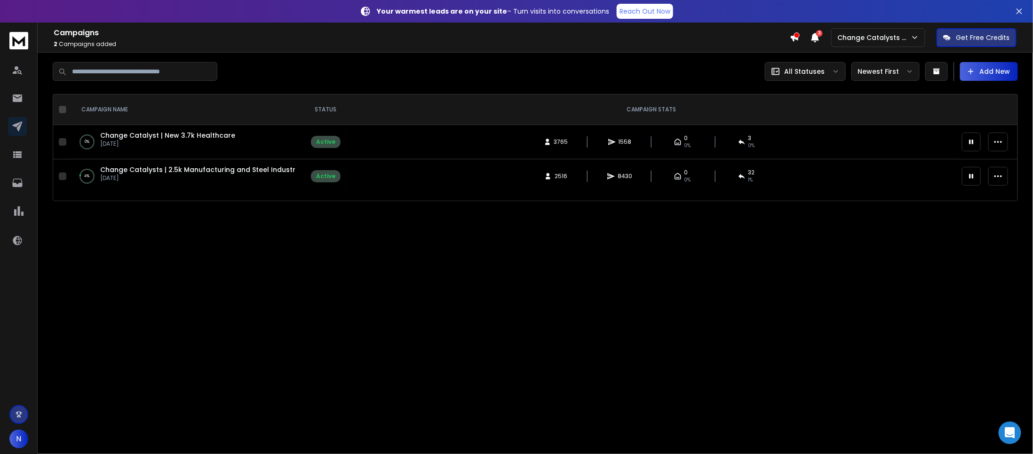
click at [284, 173] on span "Change Catalysts | 2.5k Manufacturing and Steel Industries" at bounding box center [202, 169] width 205 height 9
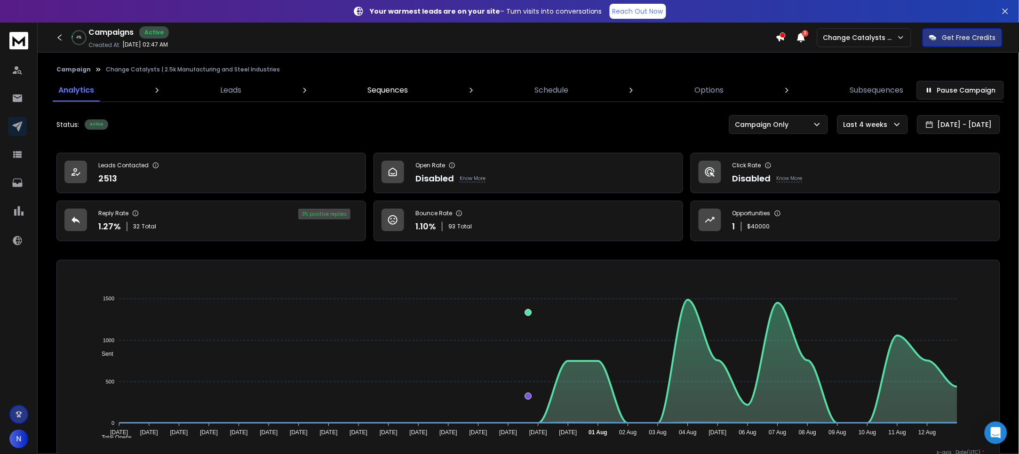
click at [377, 97] on link "Sequences" at bounding box center [388, 90] width 52 height 23
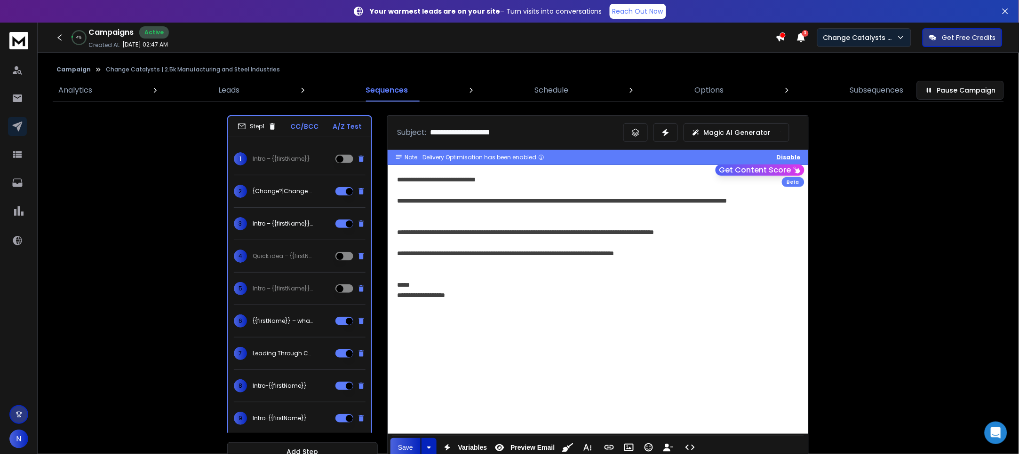
click at [864, 40] on p "Change Catalysts LLC" at bounding box center [859, 37] width 73 height 9
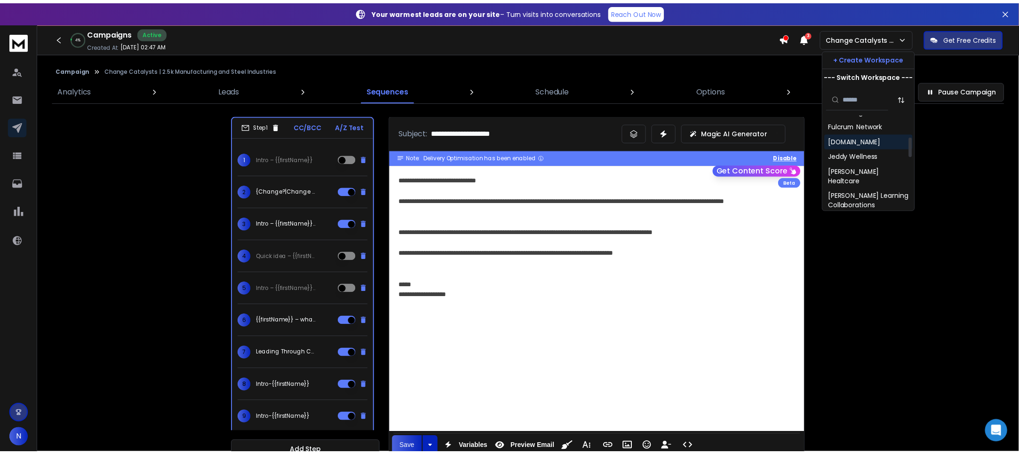
scroll to position [188, 0]
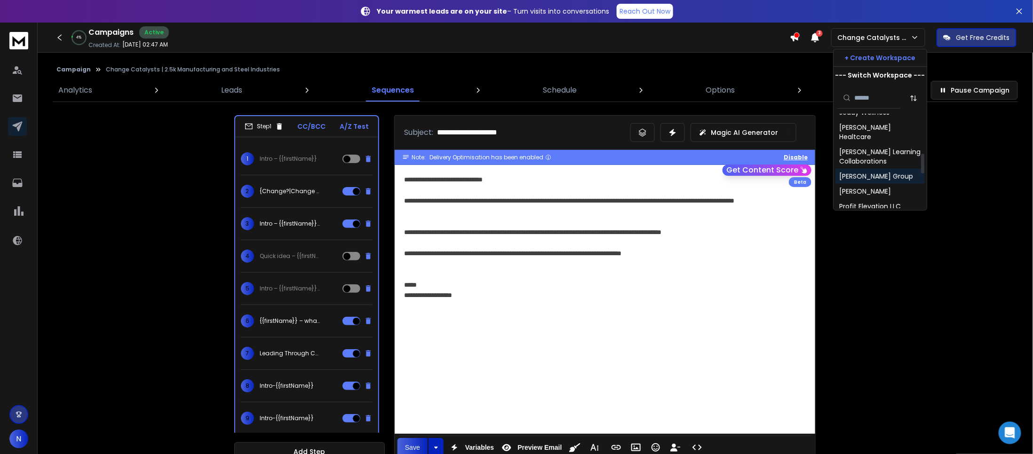
click at [887, 169] on div "[PERSON_NAME] Group" at bounding box center [879, 176] width 89 height 15
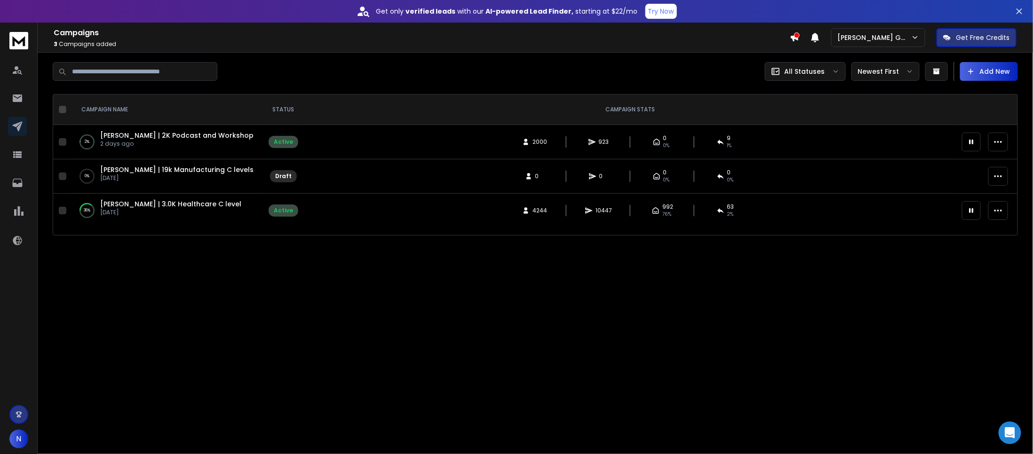
click at [342, 210] on div "4244 10447 992 76 % 63 2 %" at bounding box center [629, 210] width 641 height 15
